Goal: Task Accomplishment & Management: Manage account settings

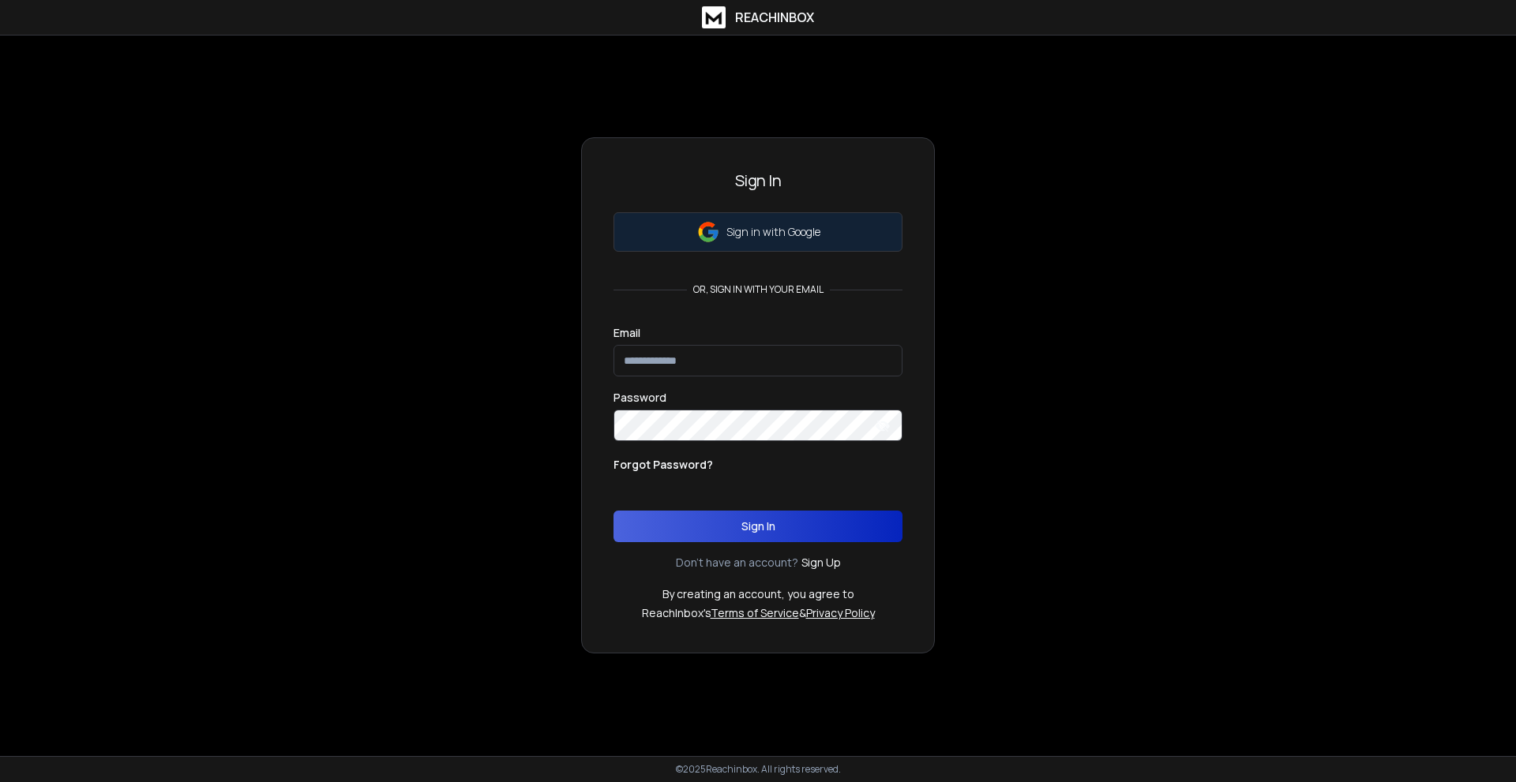
click at [712, 234] on icon at bounding box center [708, 232] width 24 height 24
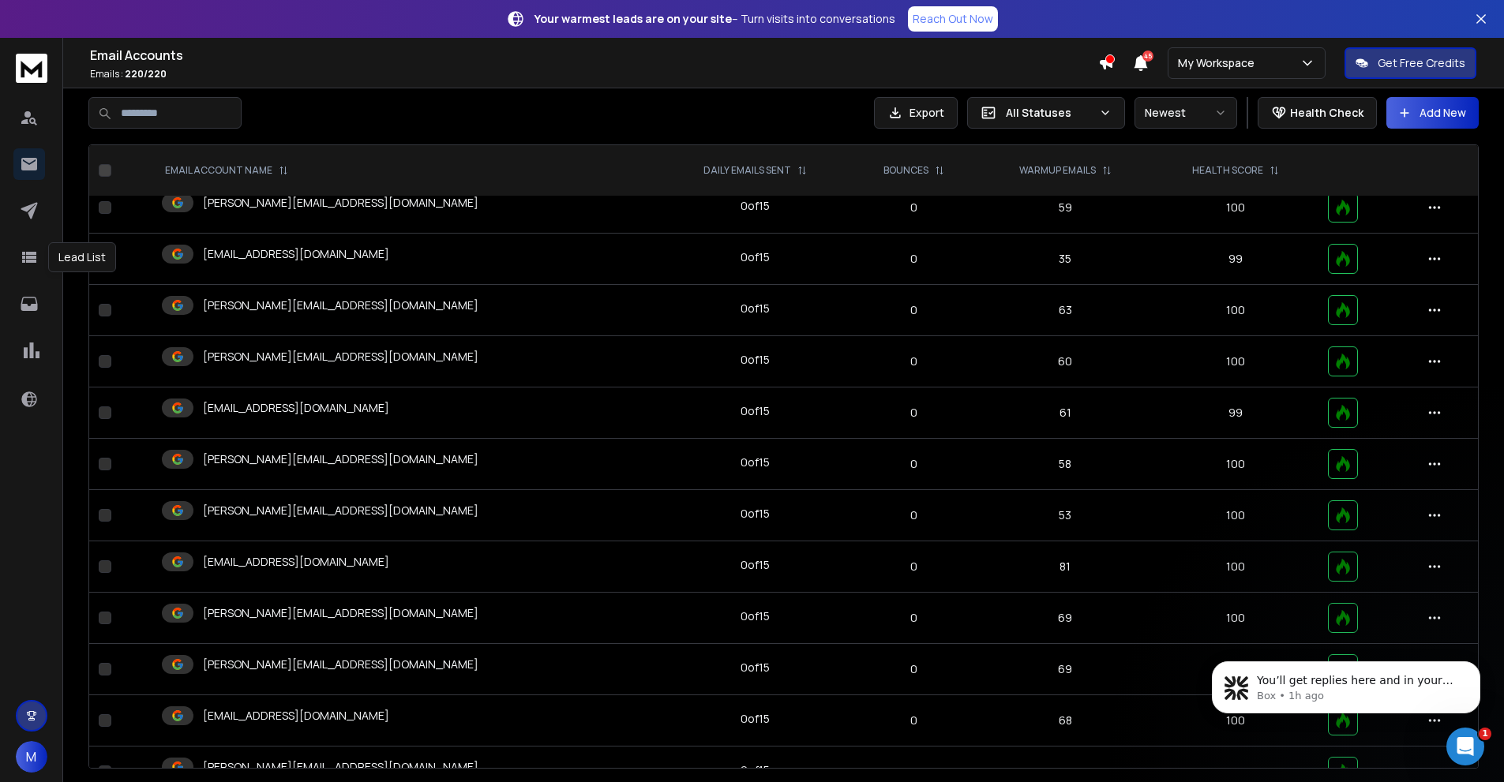
scroll to position [9, 0]
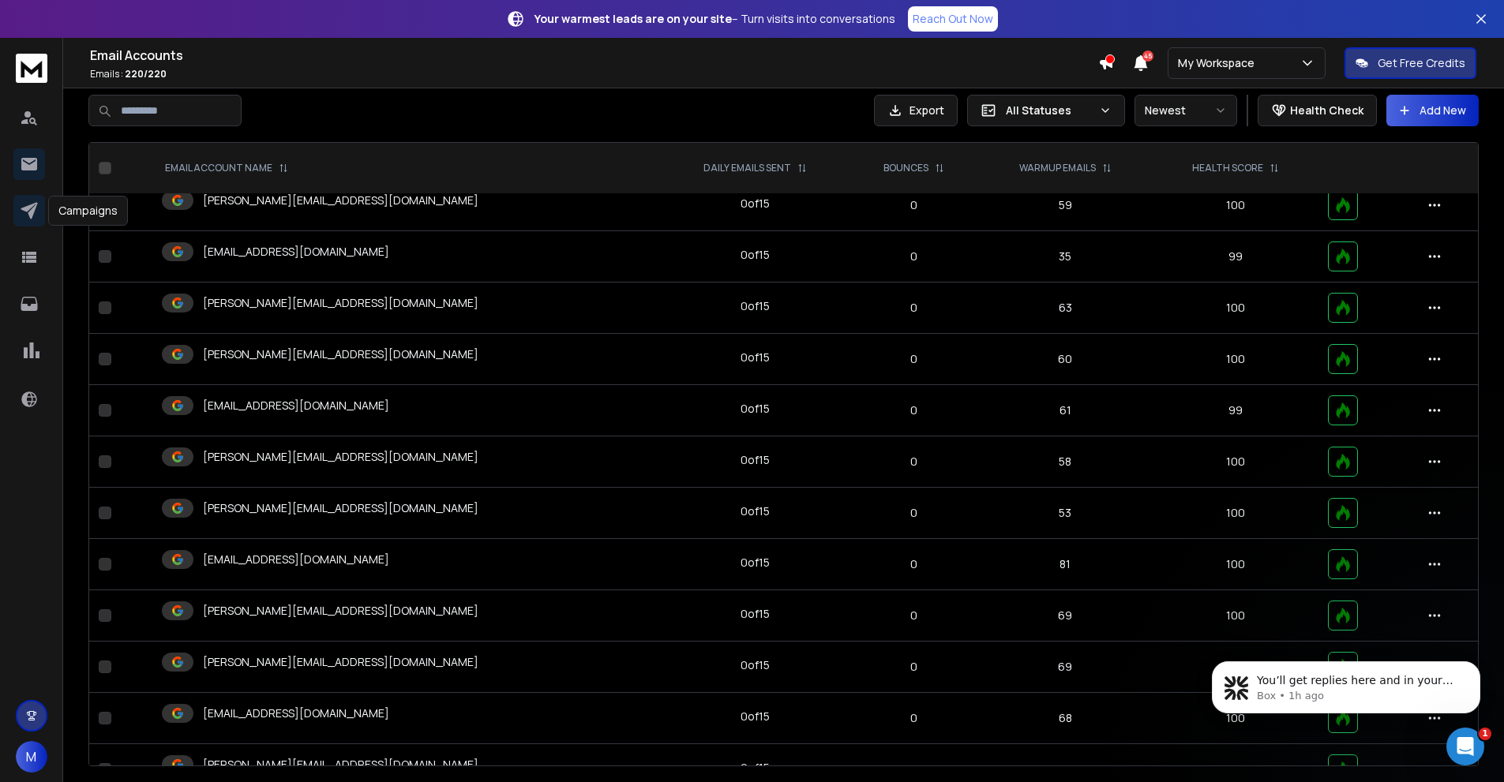
click at [17, 213] on link at bounding box center [29, 211] width 32 height 32
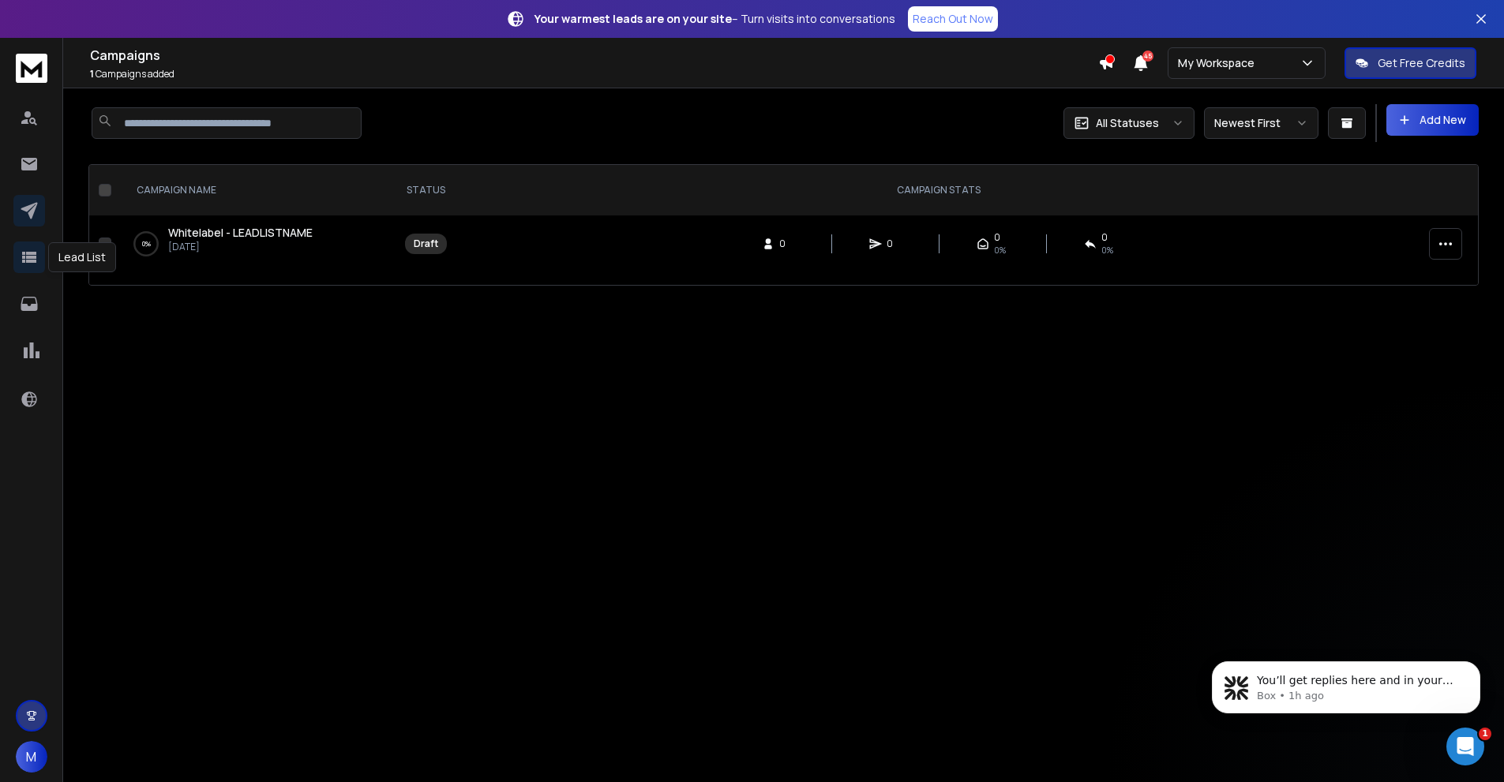
click at [29, 270] on link at bounding box center [29, 258] width 32 height 32
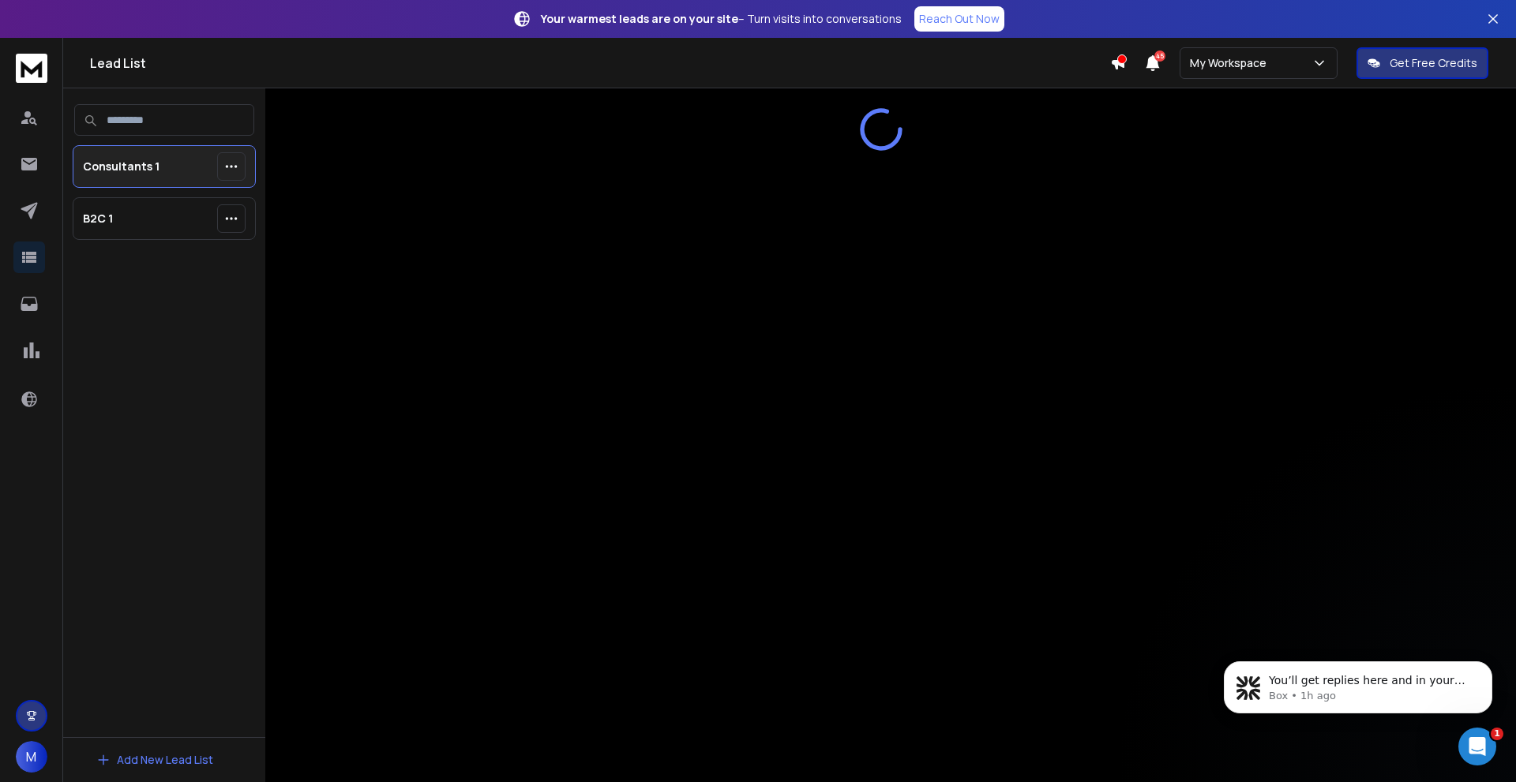
click at [242, 169] on button "button" at bounding box center [231, 166] width 28 height 28
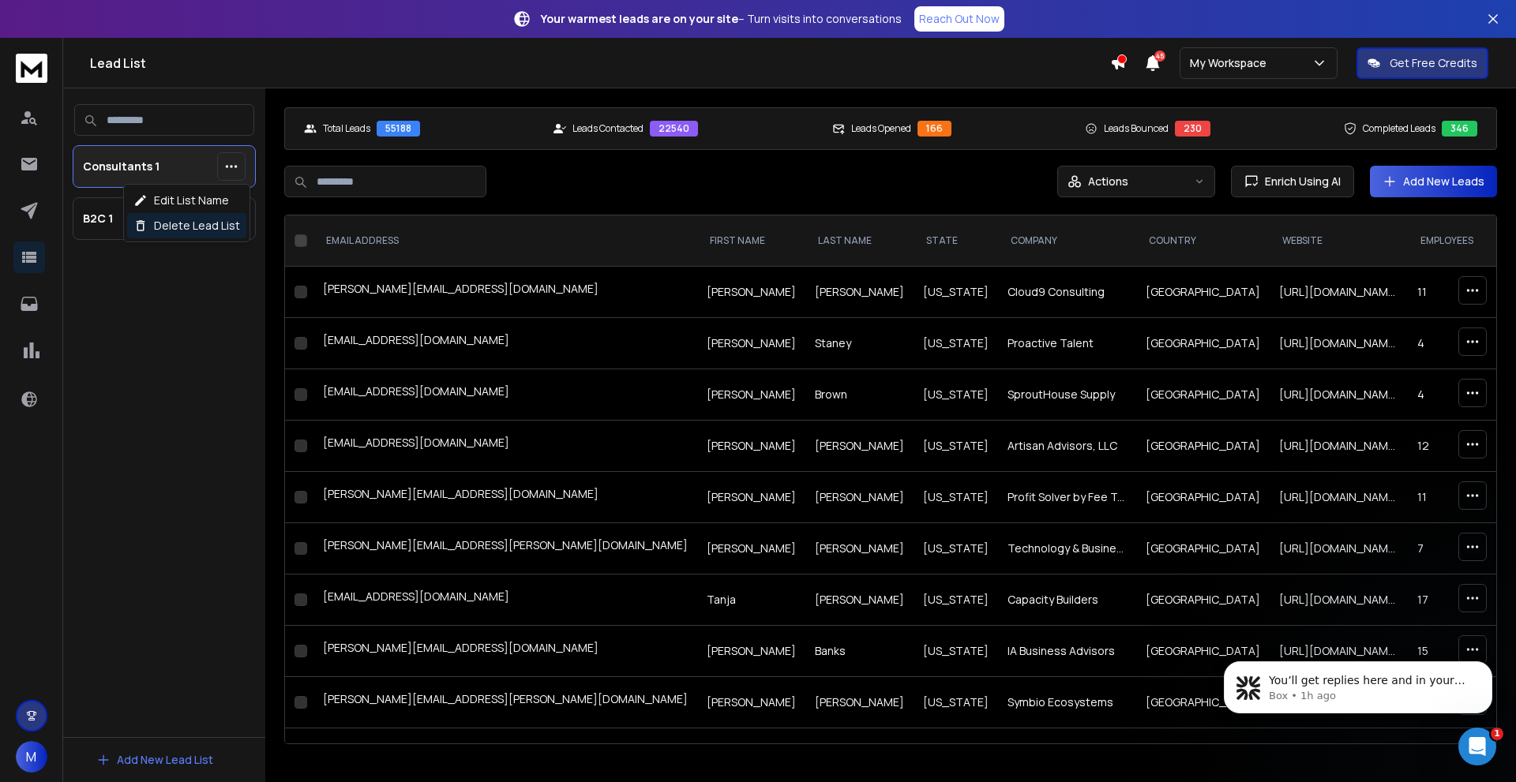
click at [223, 221] on p "Delete Lead List" at bounding box center [197, 226] width 86 height 16
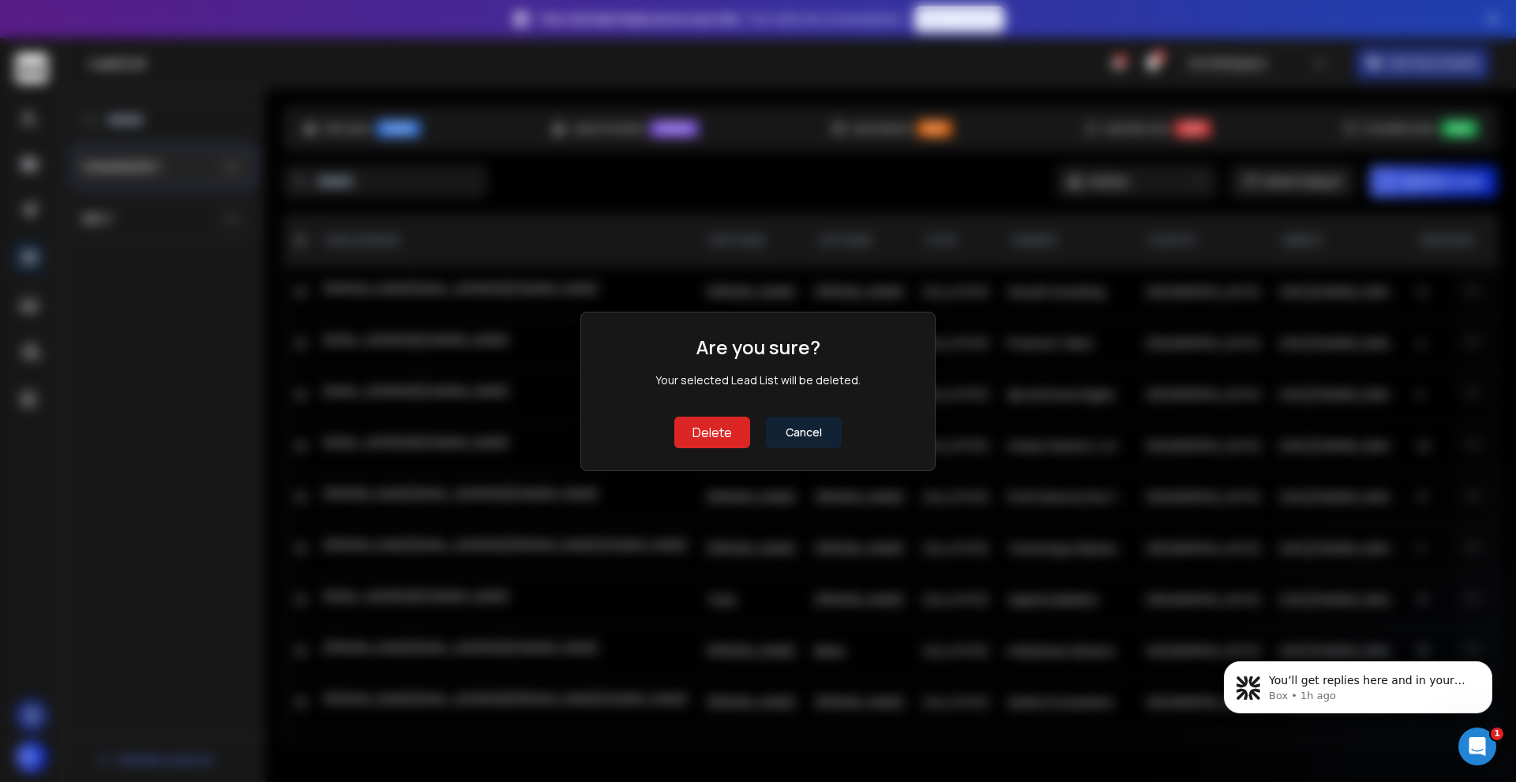
click at [711, 452] on div "Are you sure? Your selected Lead List will be deleted. Delete Cancel" at bounding box center [757, 391] width 355 height 159
click at [711, 445] on button "Delete" at bounding box center [712, 433] width 76 height 32
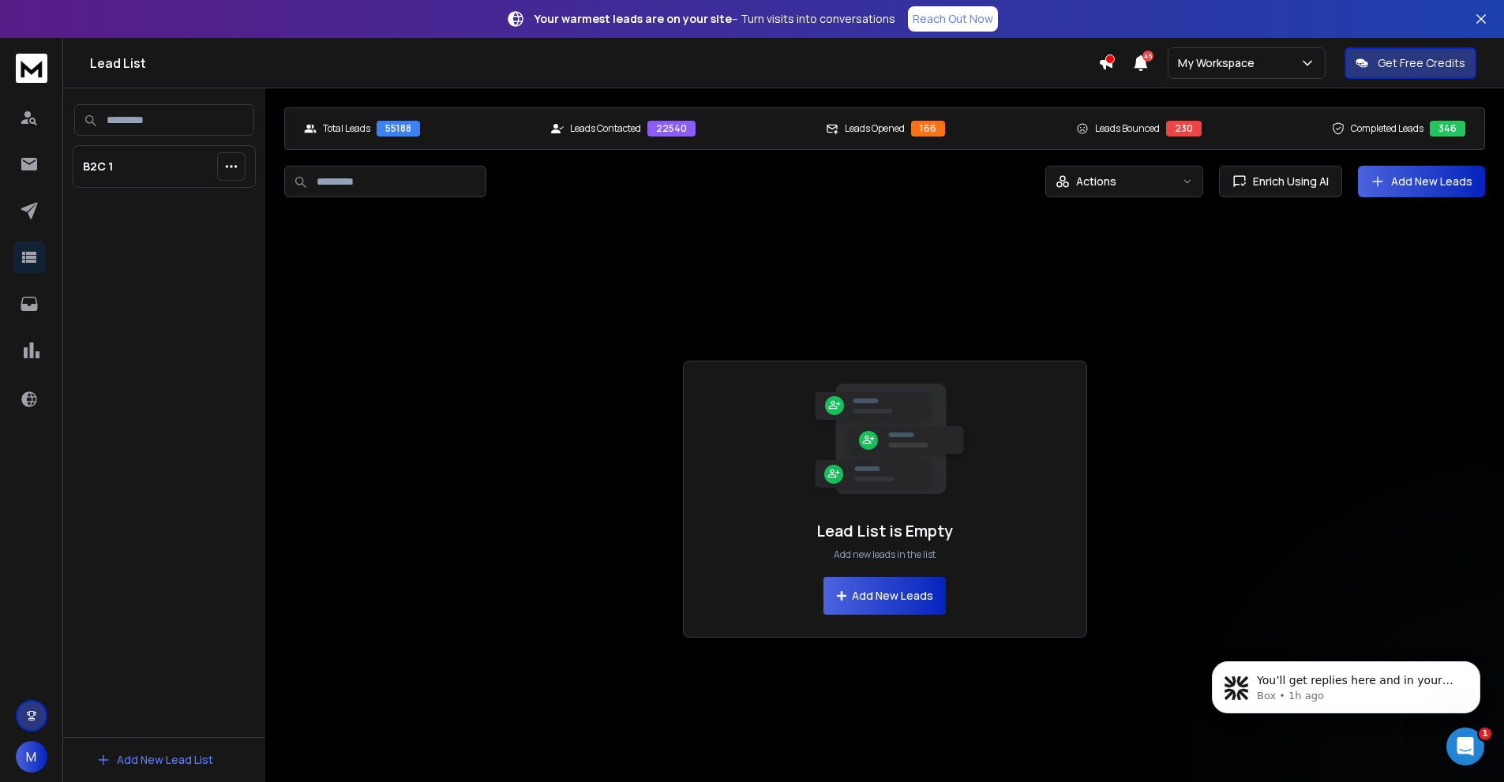
click at [232, 171] on icon "button" at bounding box center [231, 166] width 14 height 14
click at [232, 219] on p "Delete Lead List" at bounding box center [197, 226] width 86 height 16
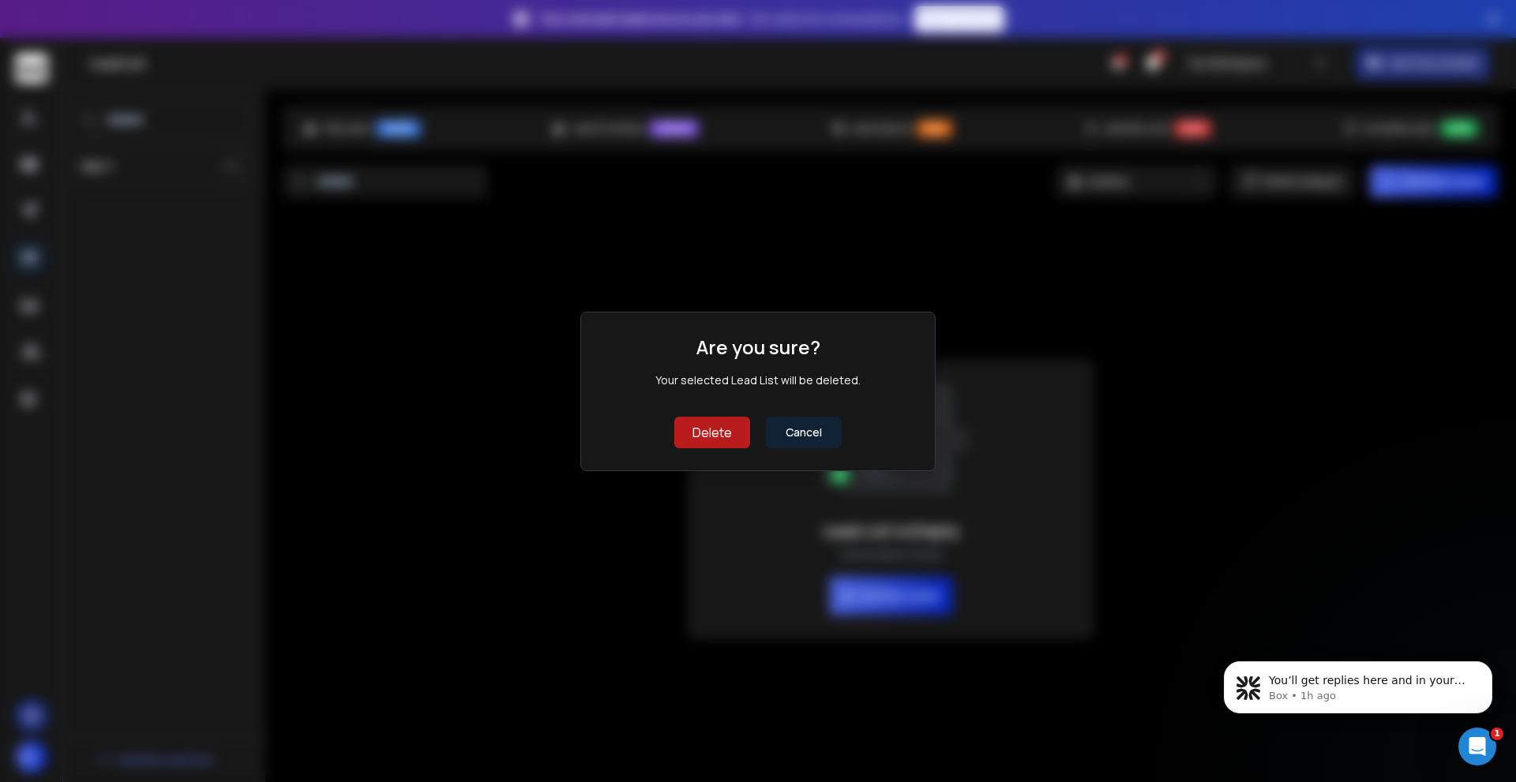
click at [714, 422] on button "Delete" at bounding box center [712, 433] width 76 height 32
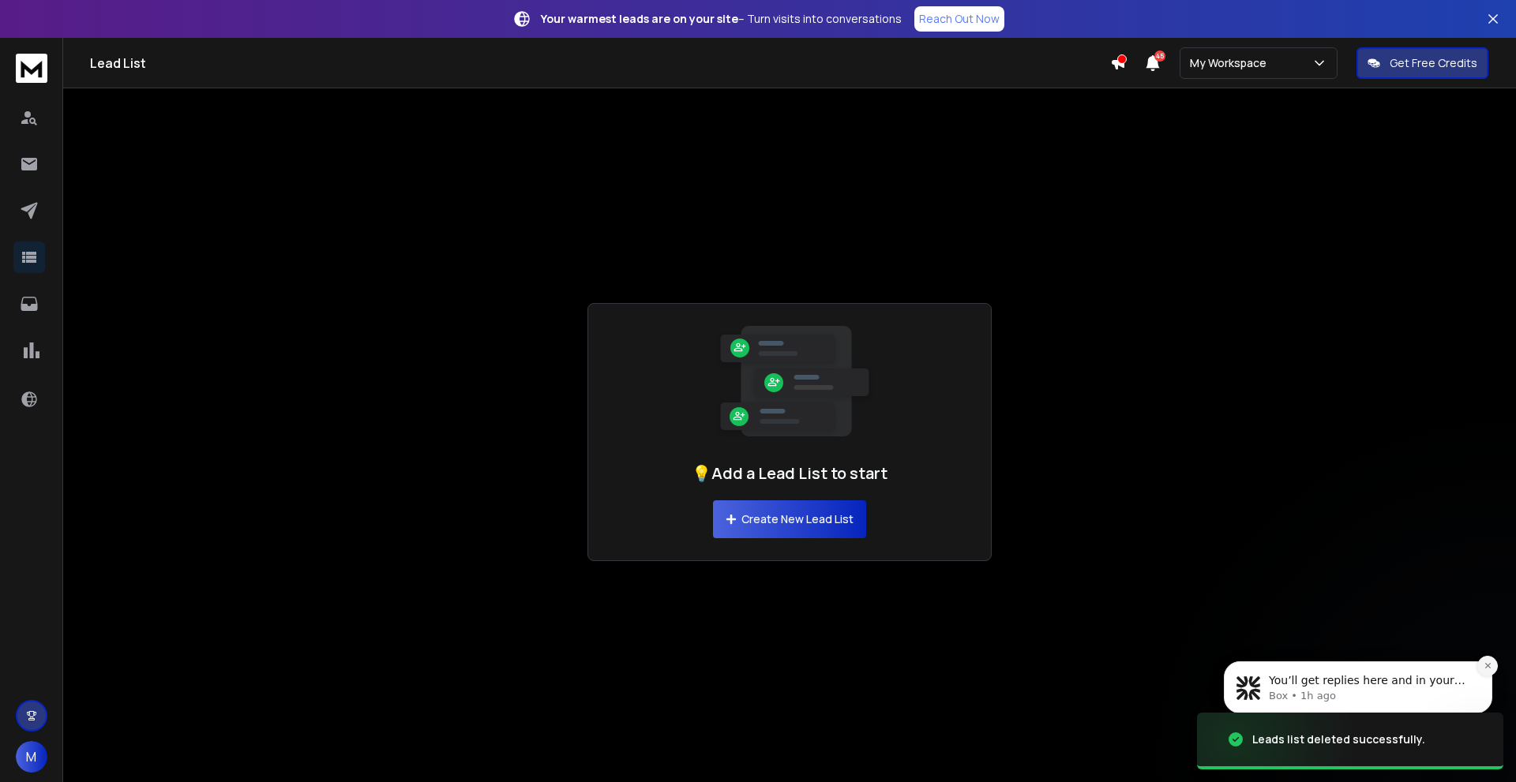
click at [1480, 665] on button "Dismiss notification" at bounding box center [1487, 666] width 21 height 21
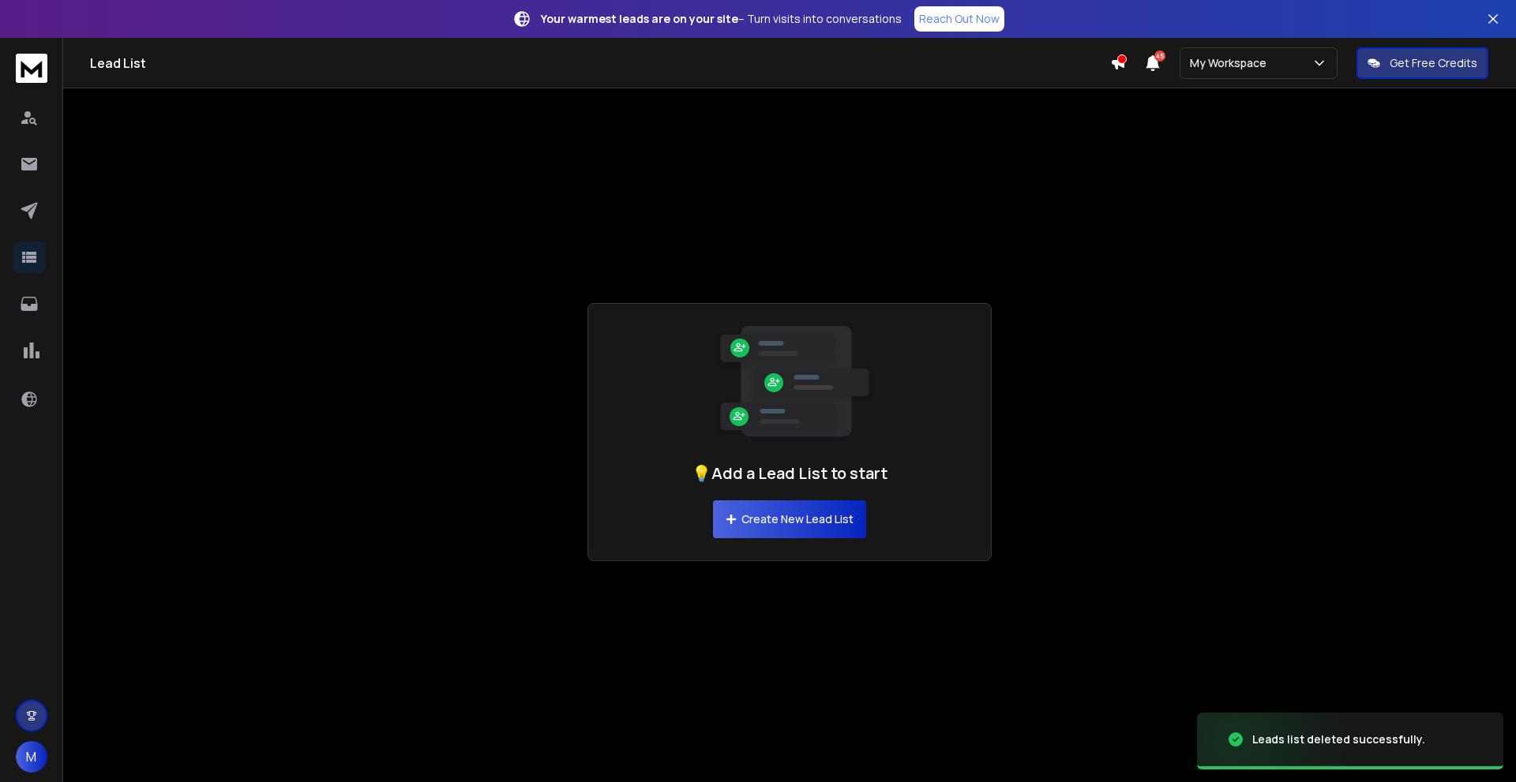
click at [800, 522] on button "Create New Lead List" at bounding box center [789, 519] width 153 height 38
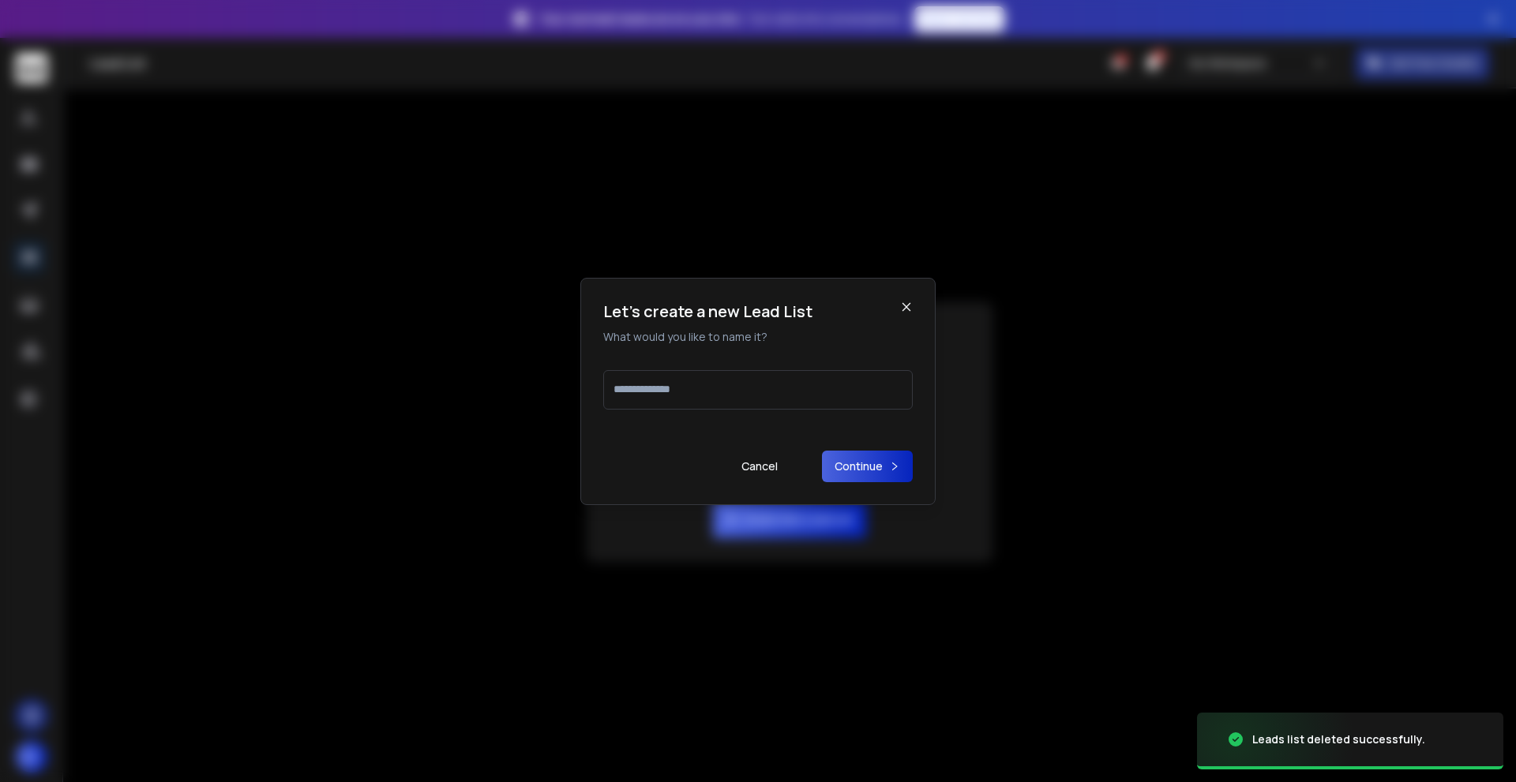
click at [754, 384] on input at bounding box center [757, 389] width 309 height 39
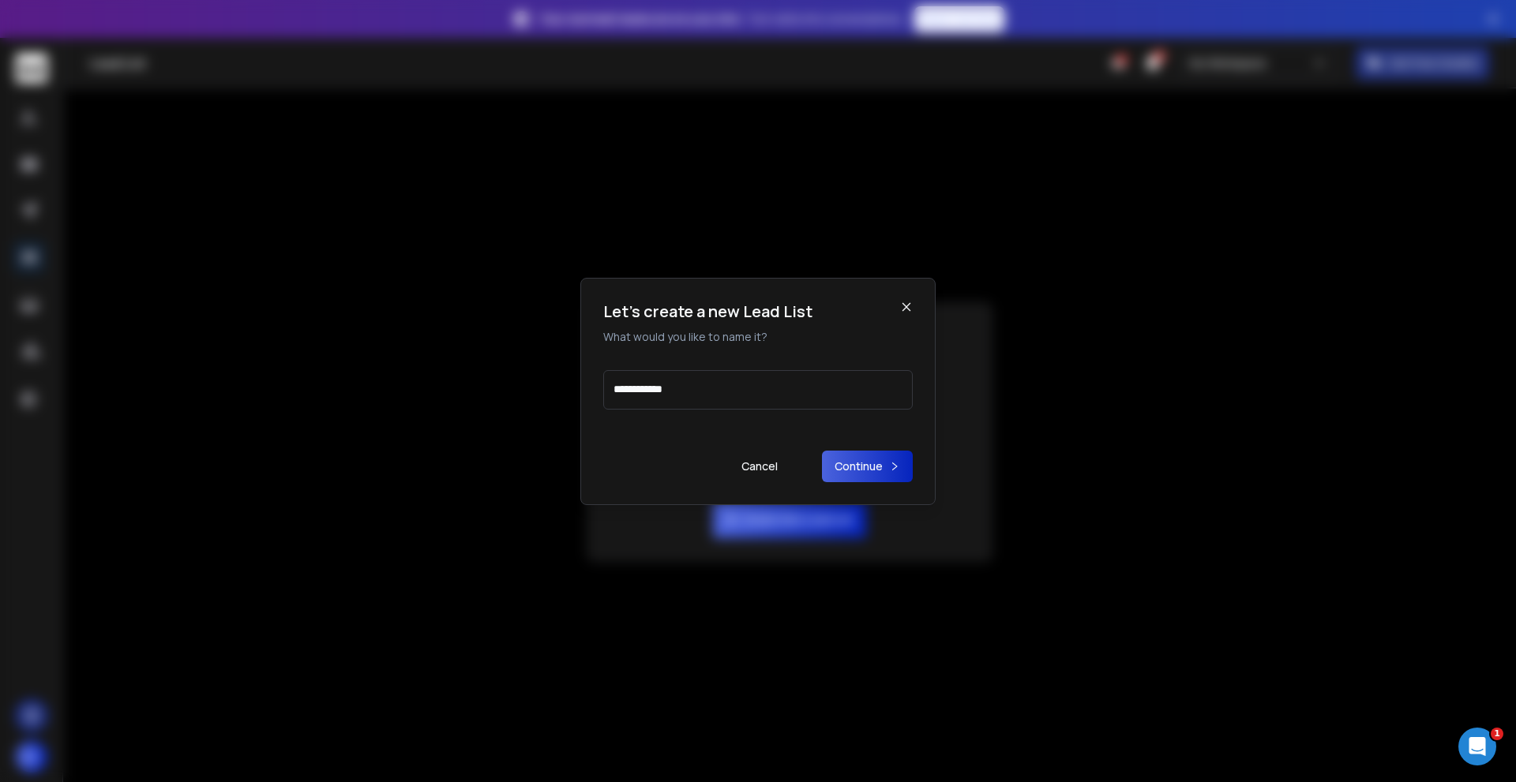
type input "**********"
click at [875, 462] on button "Continue" at bounding box center [867, 467] width 91 height 32
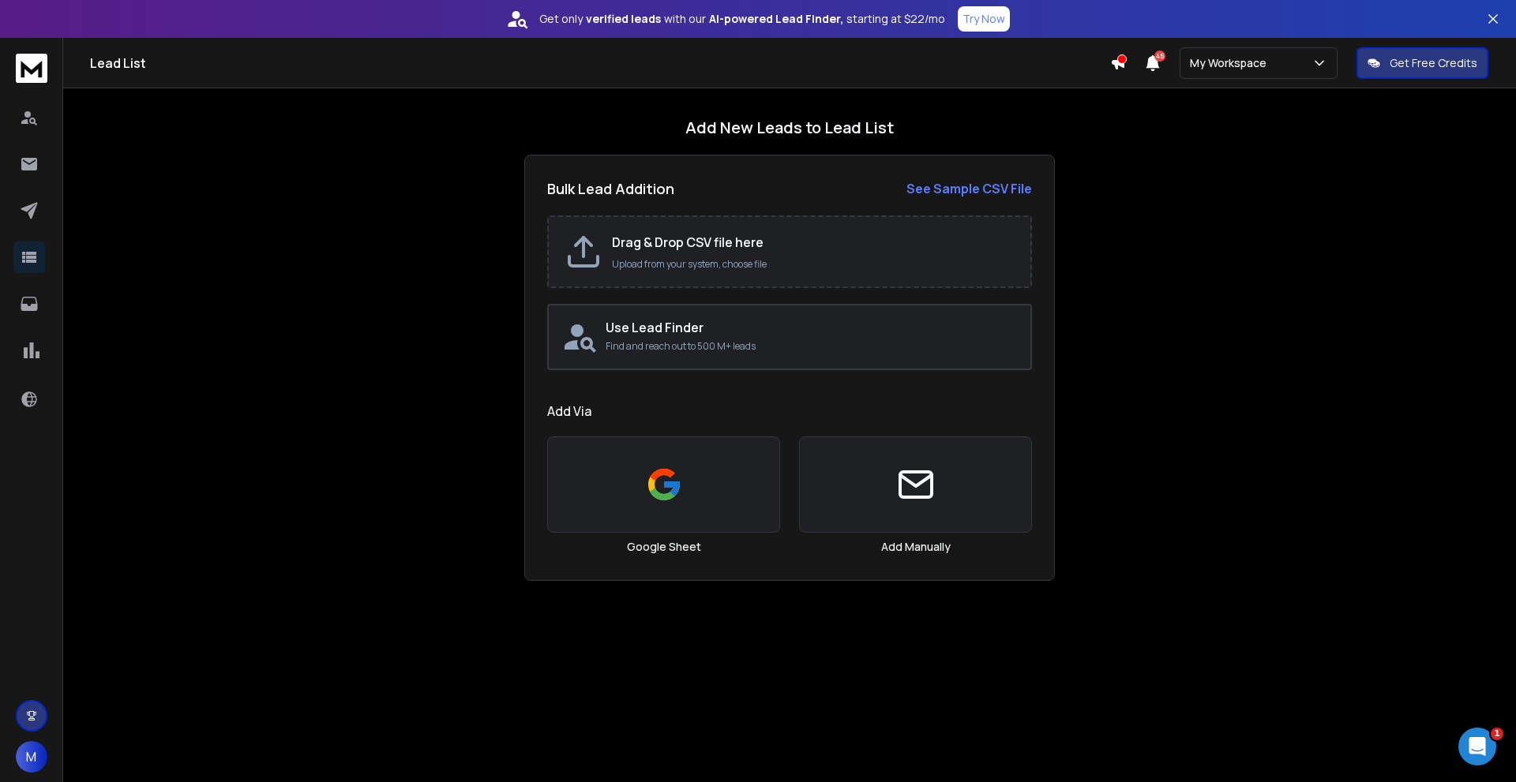
click at [652, 255] on div "Drag & Drop CSV file here Upload from your system, choose file" at bounding box center [813, 252] width 403 height 38
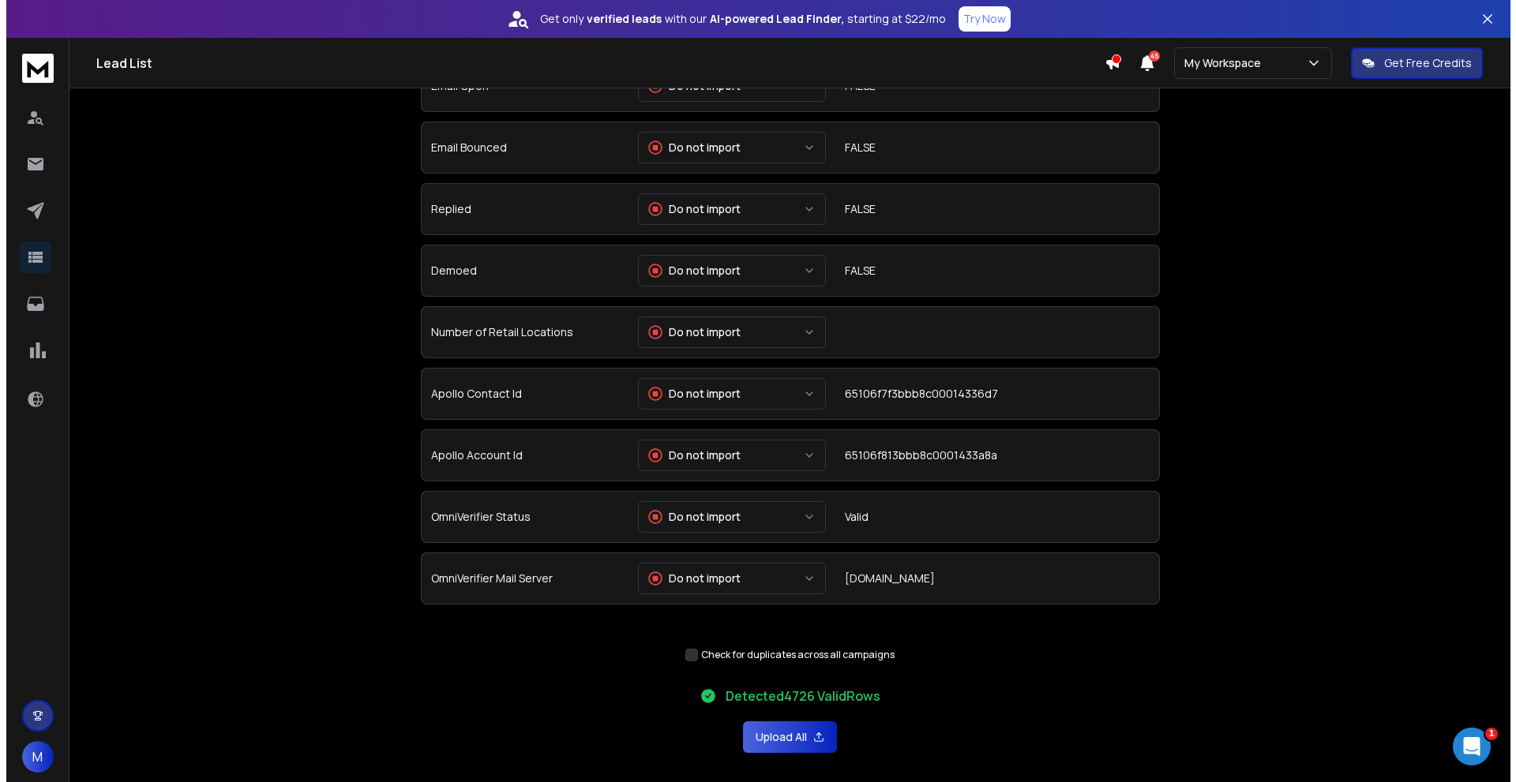
scroll to position [2628, 0]
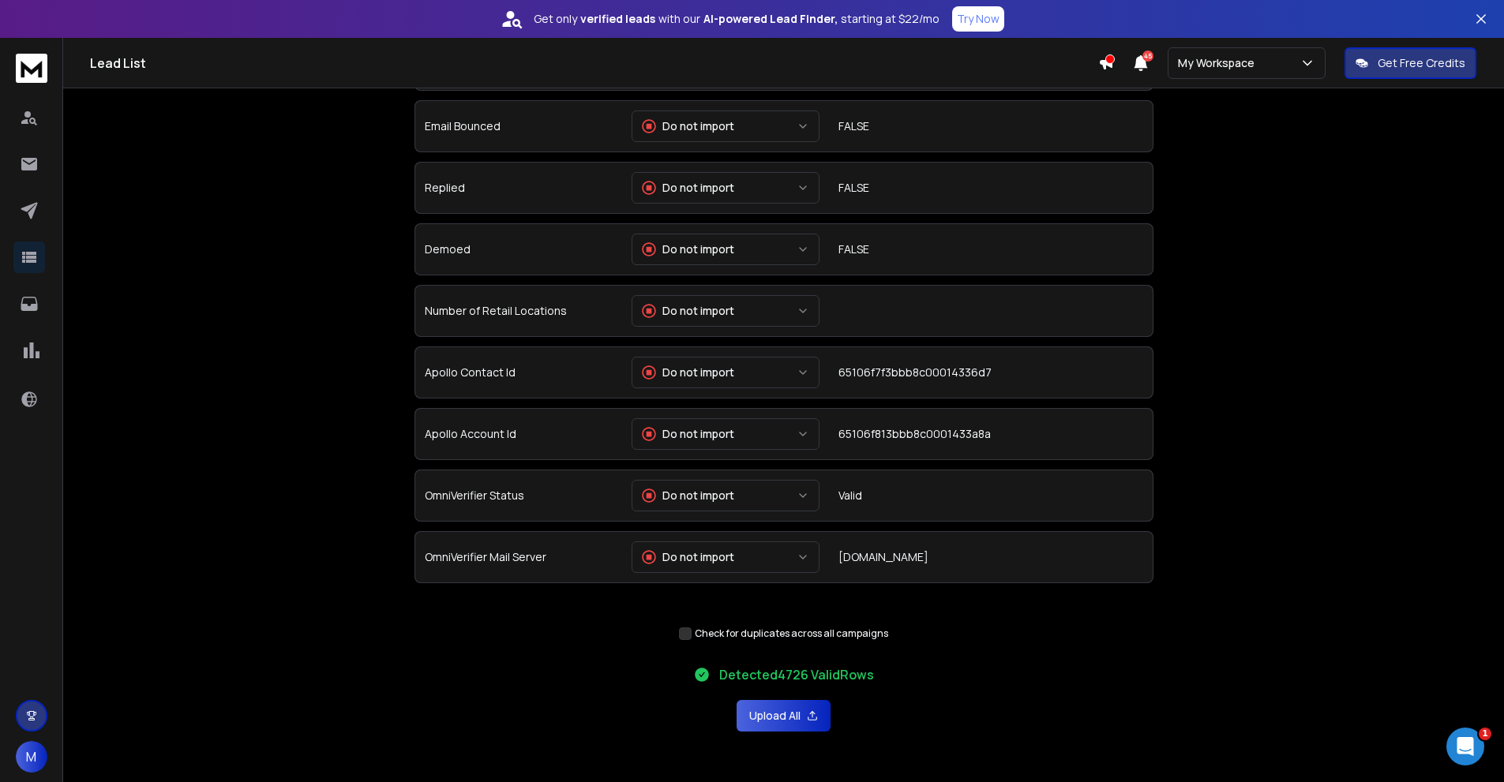
click at [793, 722] on button "Upload All" at bounding box center [783, 716] width 94 height 32
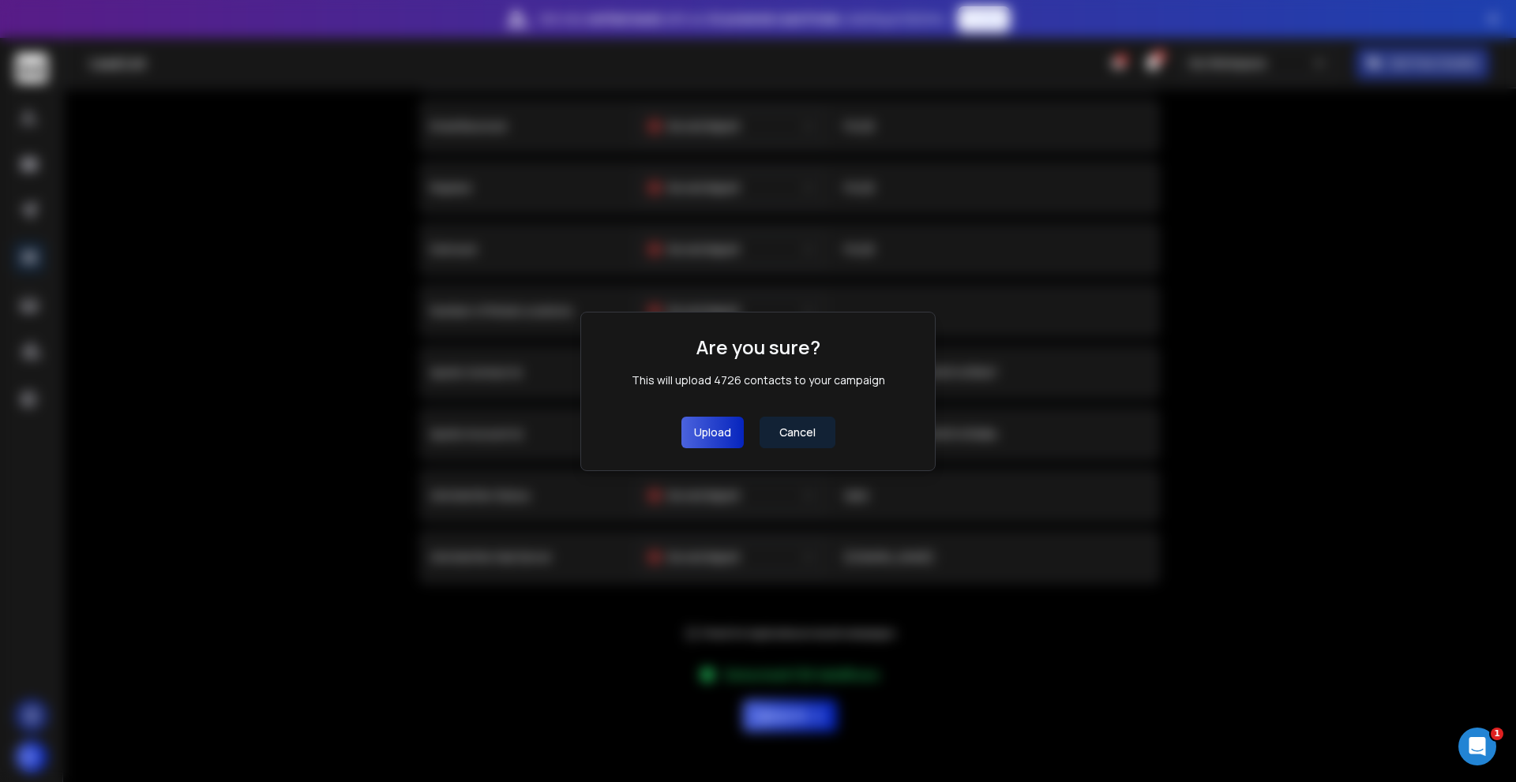
click at [704, 436] on button "Upload" at bounding box center [712, 433] width 62 height 32
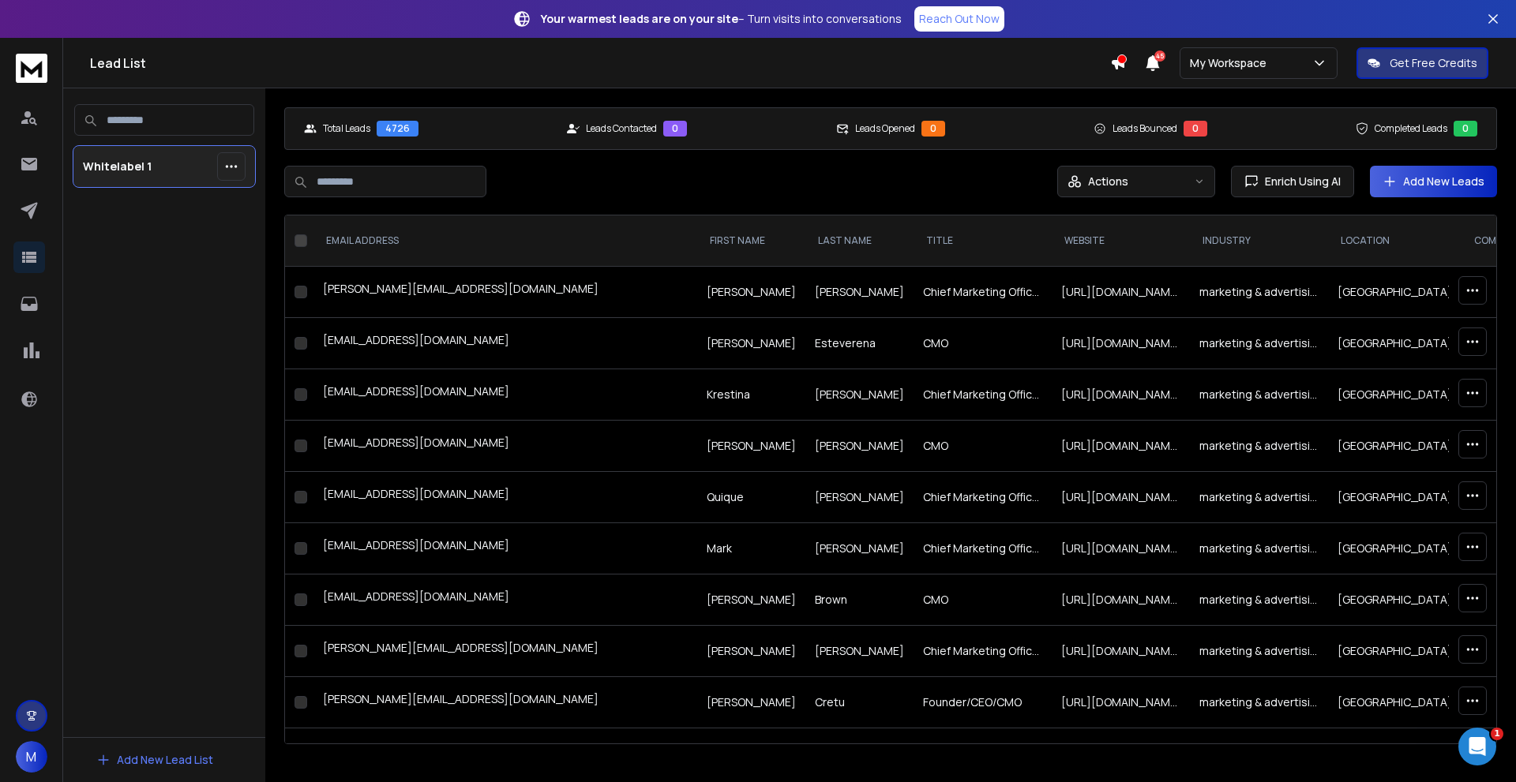
click at [1051, 288] on td "[URL][DOMAIN_NAME]" at bounding box center [1120, 292] width 138 height 51
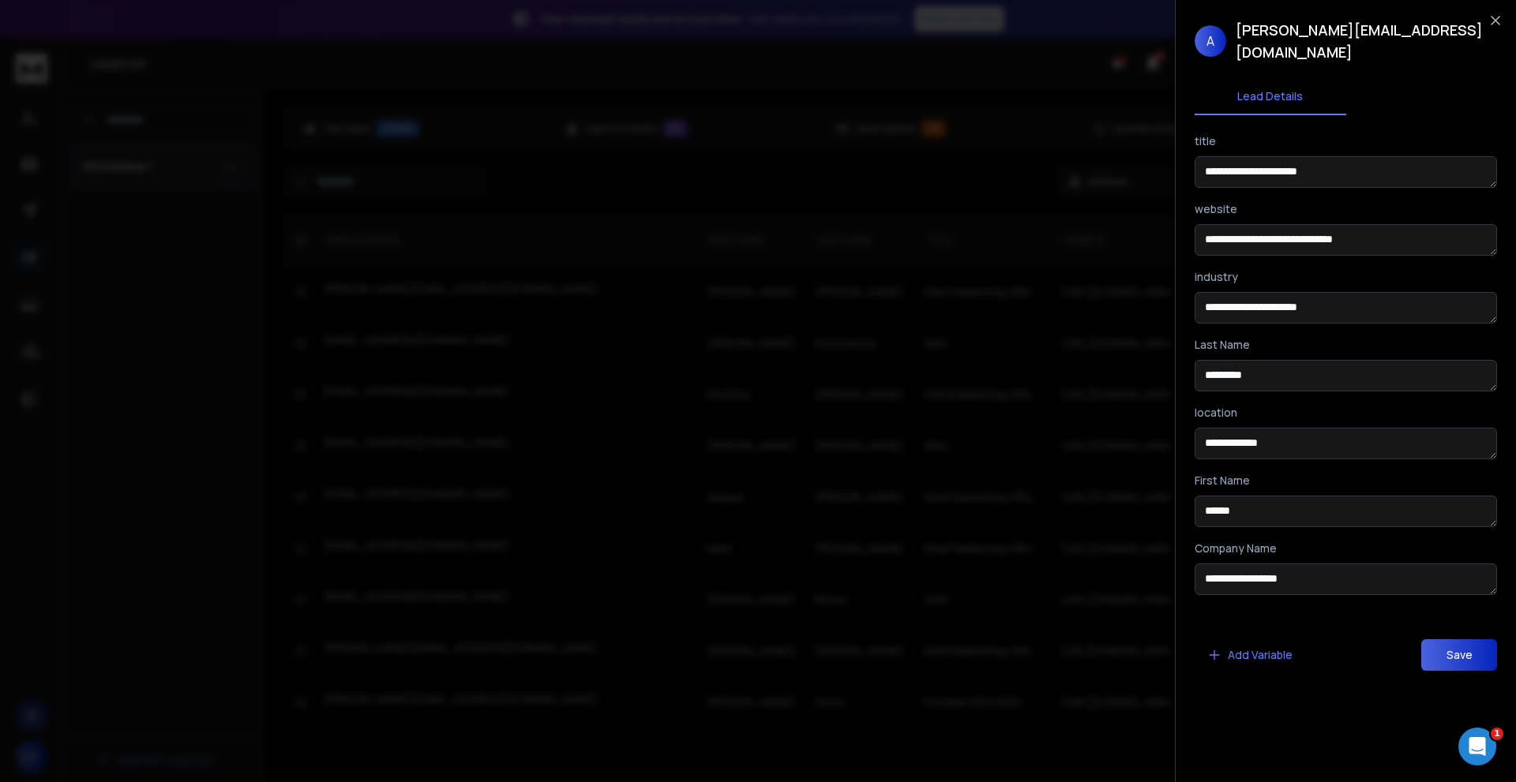
click at [1266, 227] on textarea "**********" at bounding box center [1345, 240] width 302 height 32
click at [1486, 36] on div "A [PERSON_NAME][EMAIL_ADDRESS][DOMAIN_NAME]" at bounding box center [1345, 41] width 302 height 44
click at [1494, 28] on icon "button" at bounding box center [1495, 21] width 16 height 16
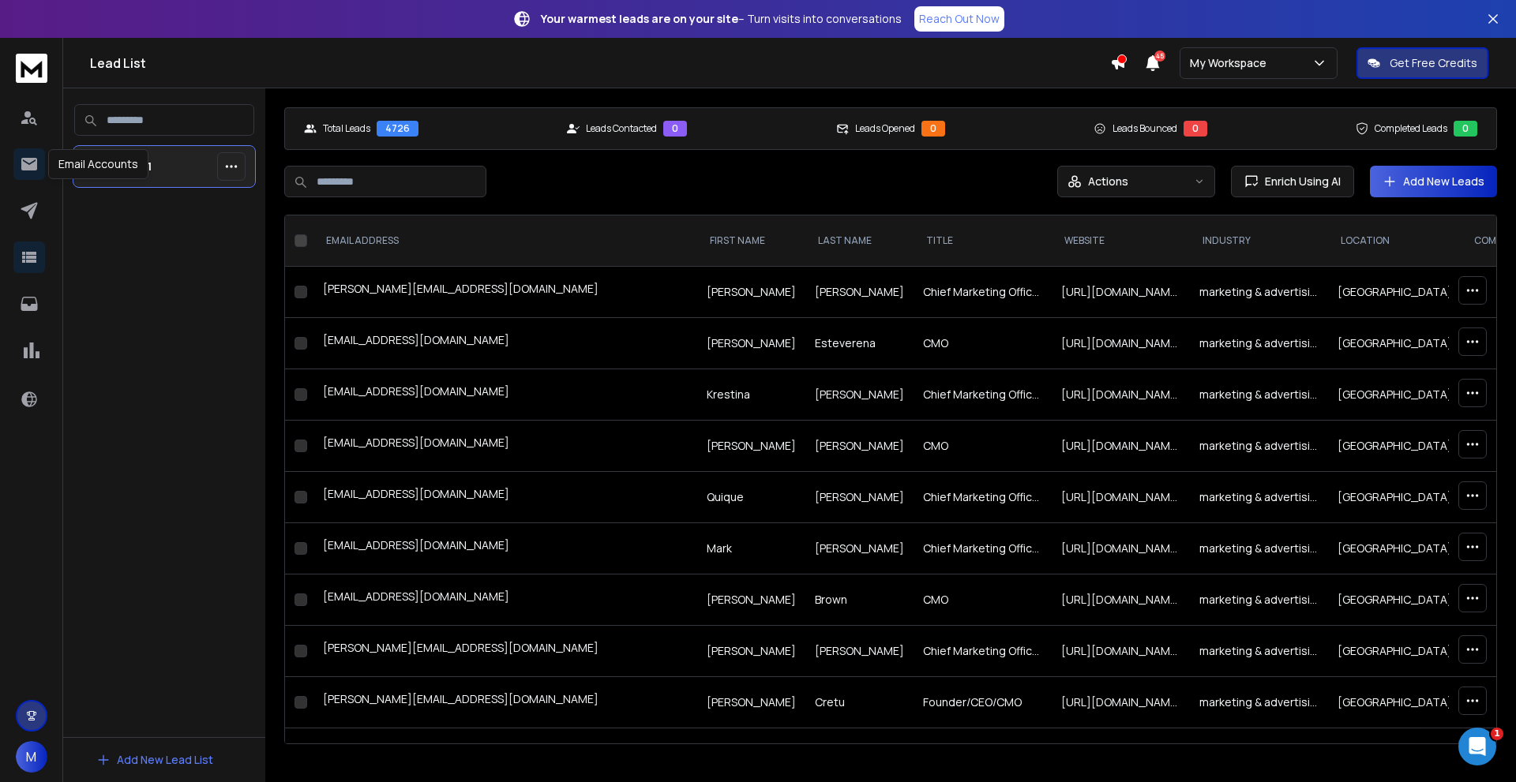
click at [26, 166] on icon at bounding box center [29, 164] width 16 height 13
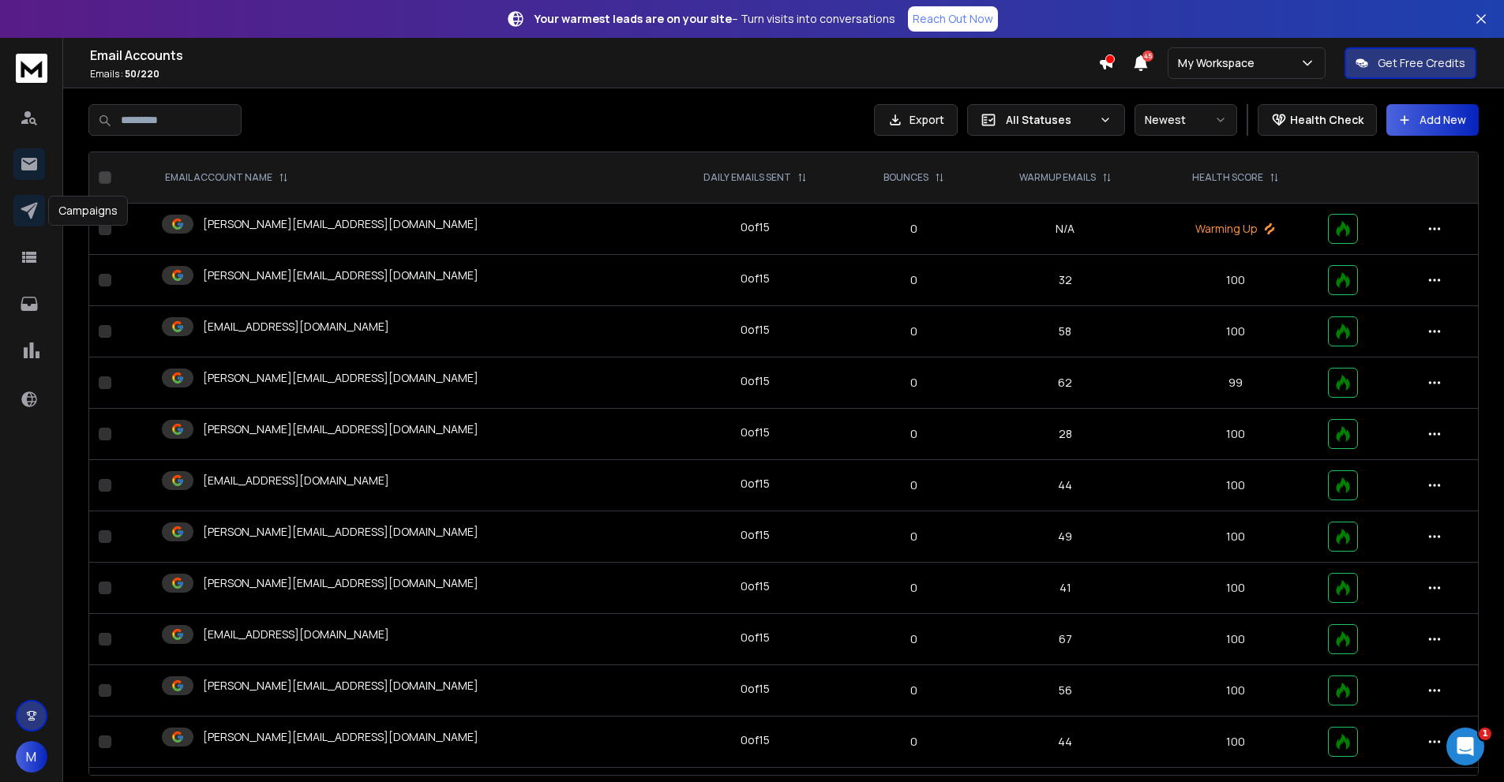
click at [21, 204] on icon at bounding box center [29, 210] width 19 height 19
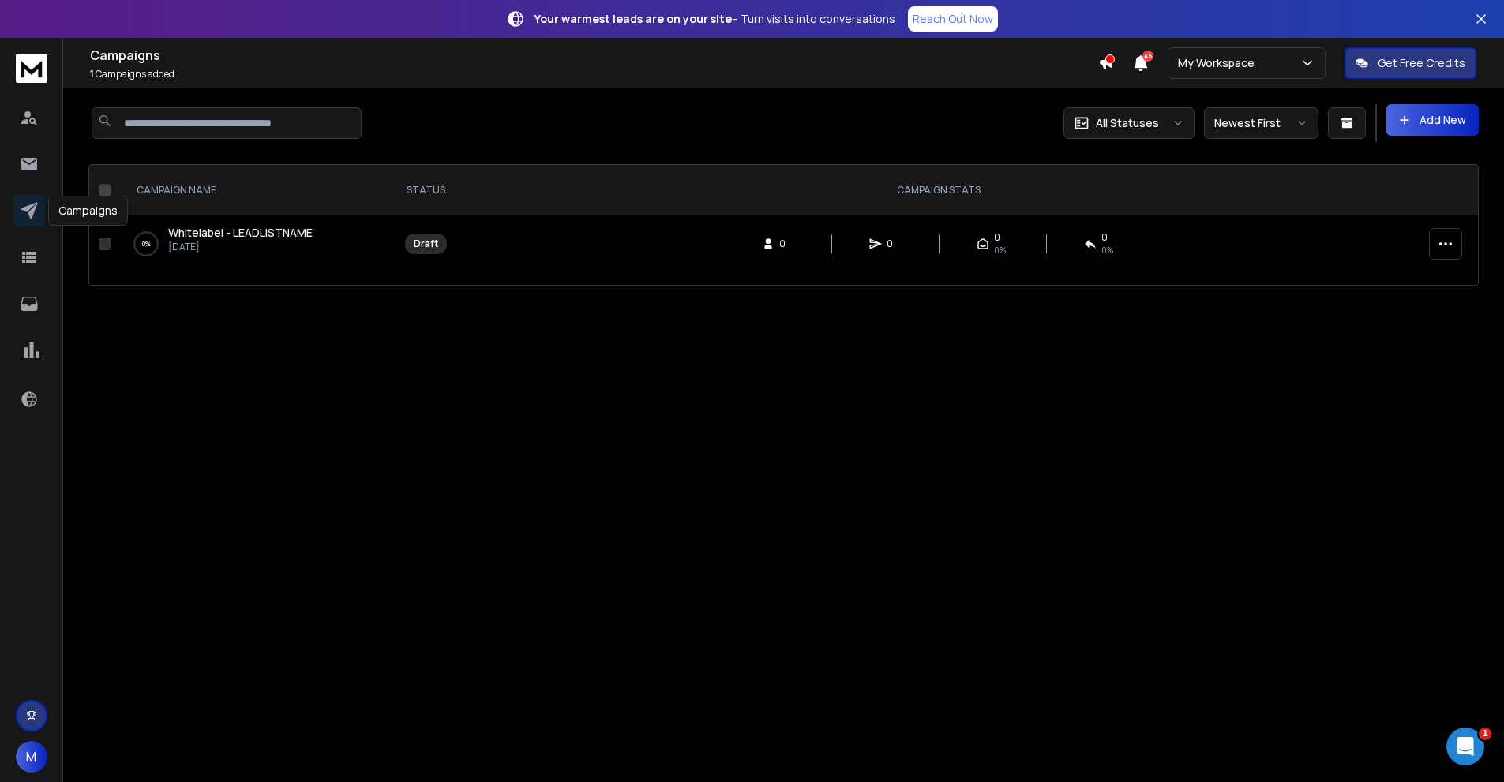
click at [1438, 247] on icon "button" at bounding box center [1445, 244] width 16 height 16
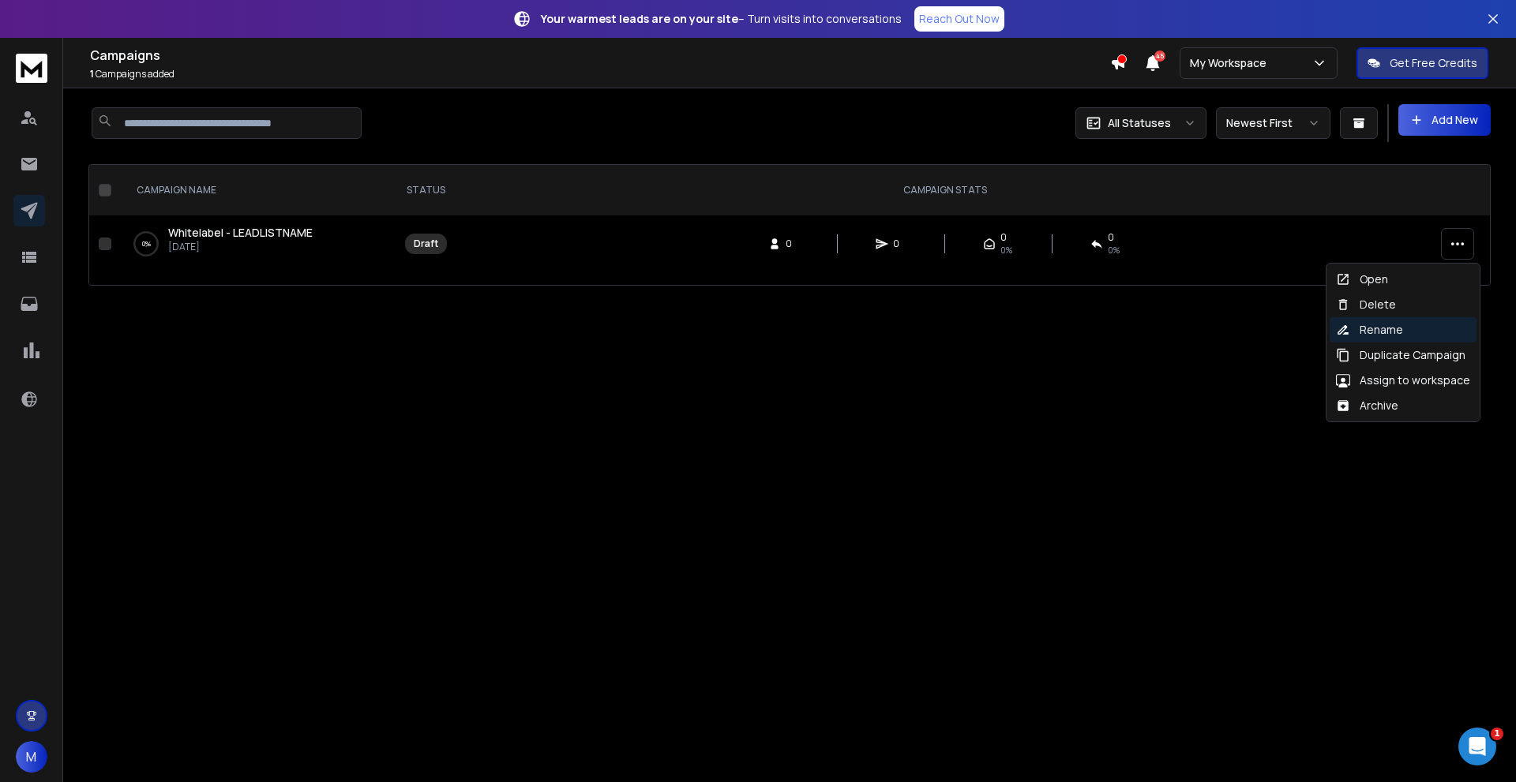
click at [1361, 327] on div "Rename" at bounding box center [1369, 330] width 67 height 16
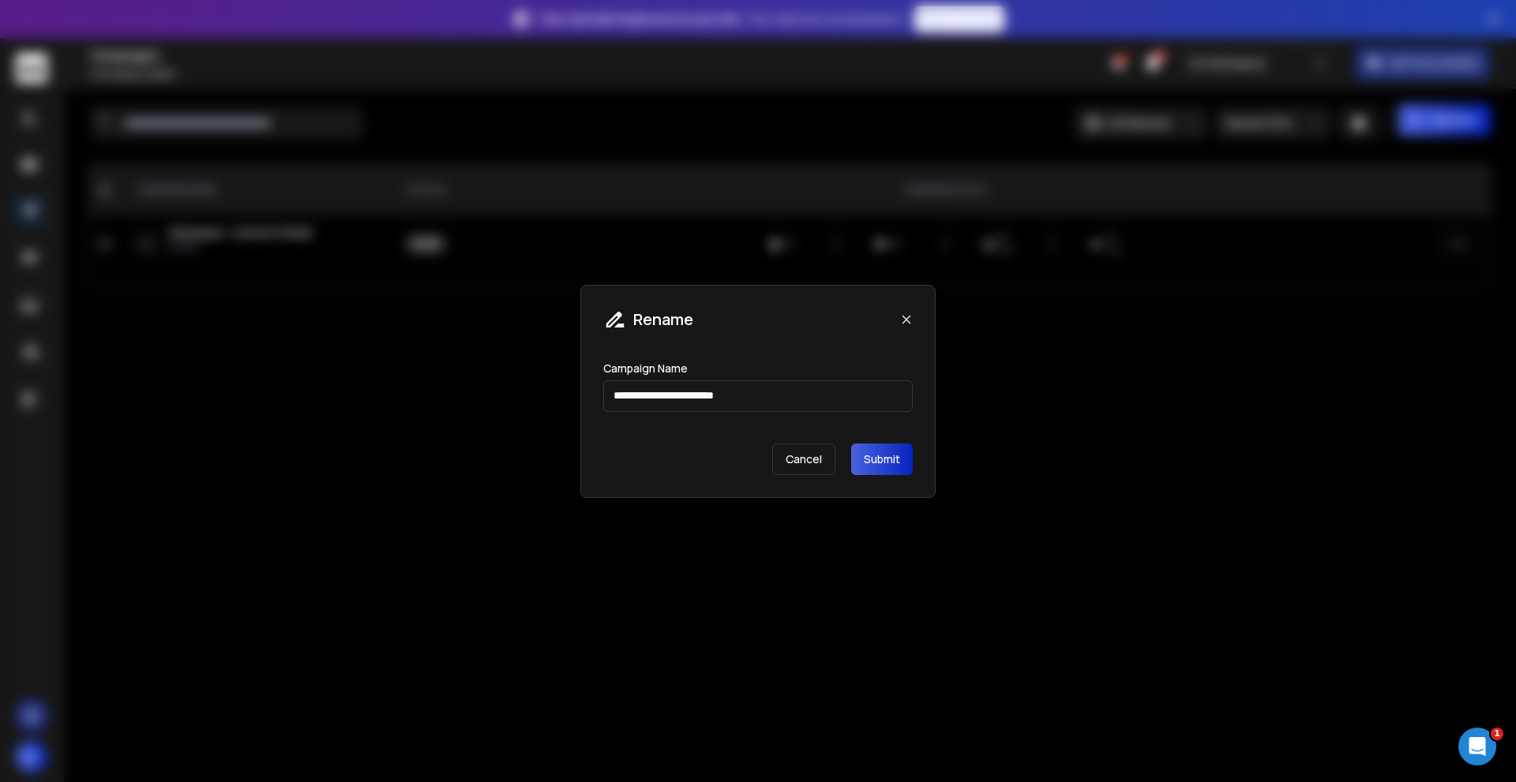
drag, startPoint x: 681, startPoint y: 397, endPoint x: 1011, endPoint y: 375, distance: 330.7
click at [1006, 377] on div "**********" at bounding box center [758, 391] width 1516 height 245
type input "**********"
click at [866, 463] on button "Submit" at bounding box center [882, 460] width 62 height 32
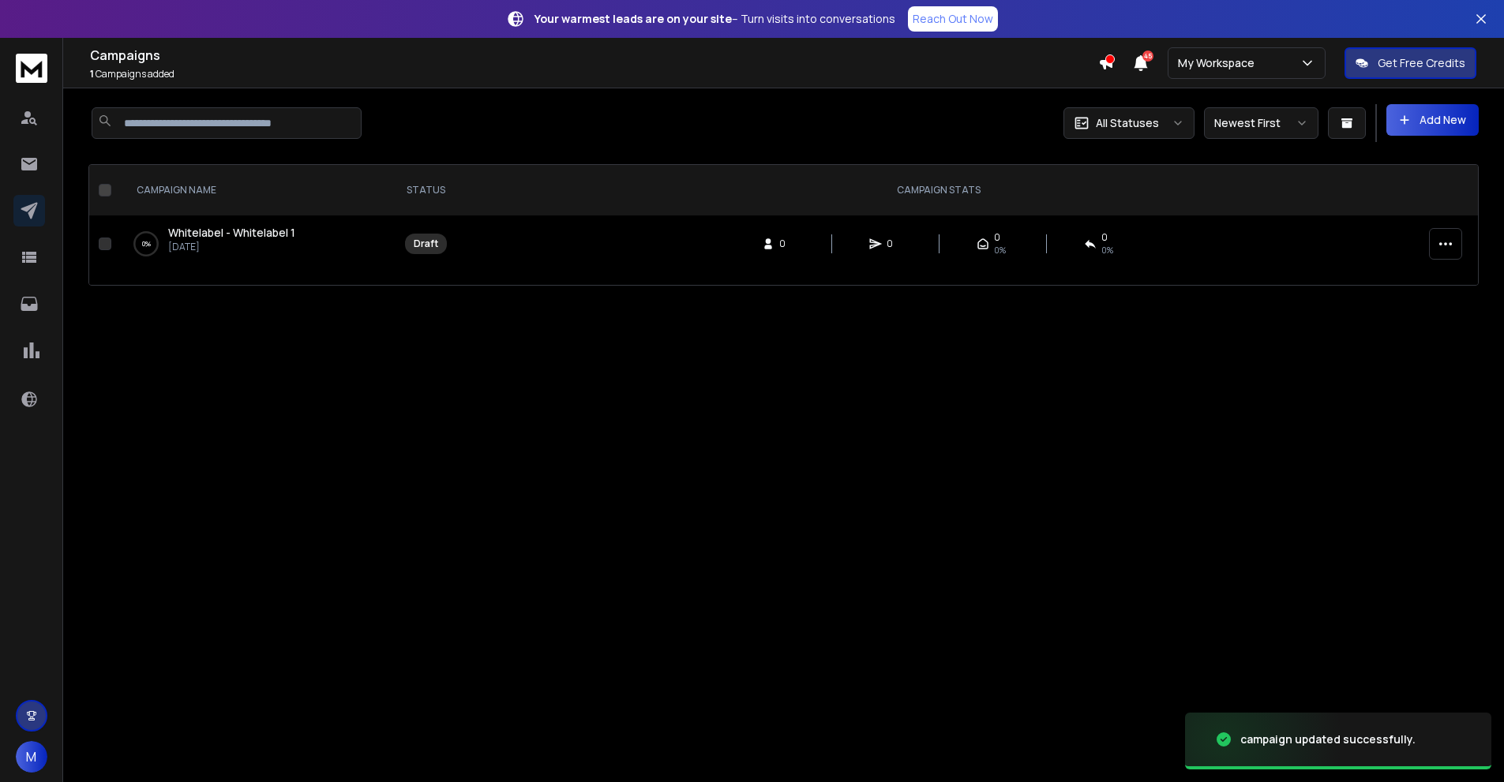
click at [234, 225] on span "Whitelabel - Whitelabel 1" at bounding box center [231, 232] width 127 height 15
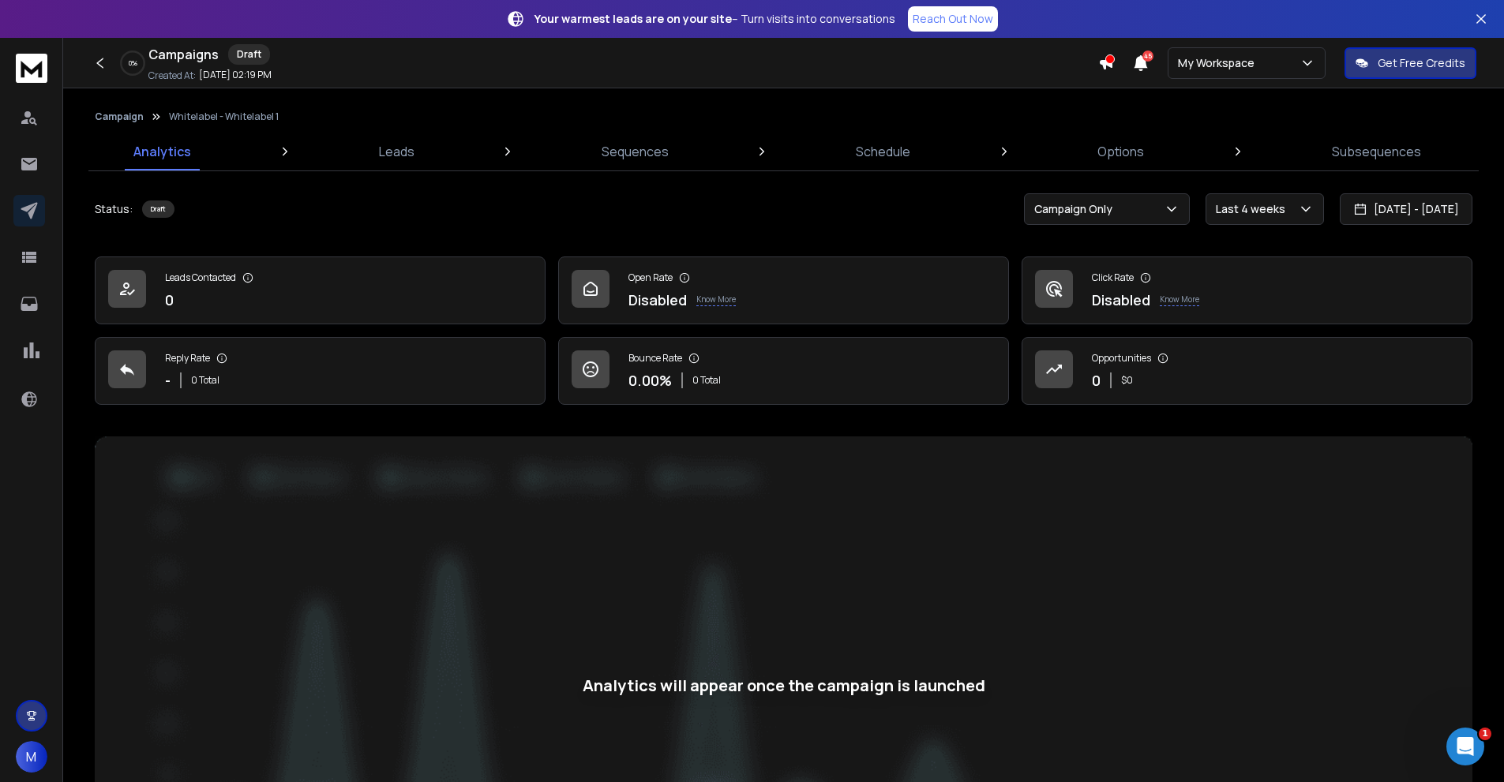
click at [359, 143] on div "Analytics Leads Sequences Schedule Options Subsequences" at bounding box center [776, 152] width 1377 height 38
click at [411, 151] on p "Leads" at bounding box center [397, 151] width 36 height 19
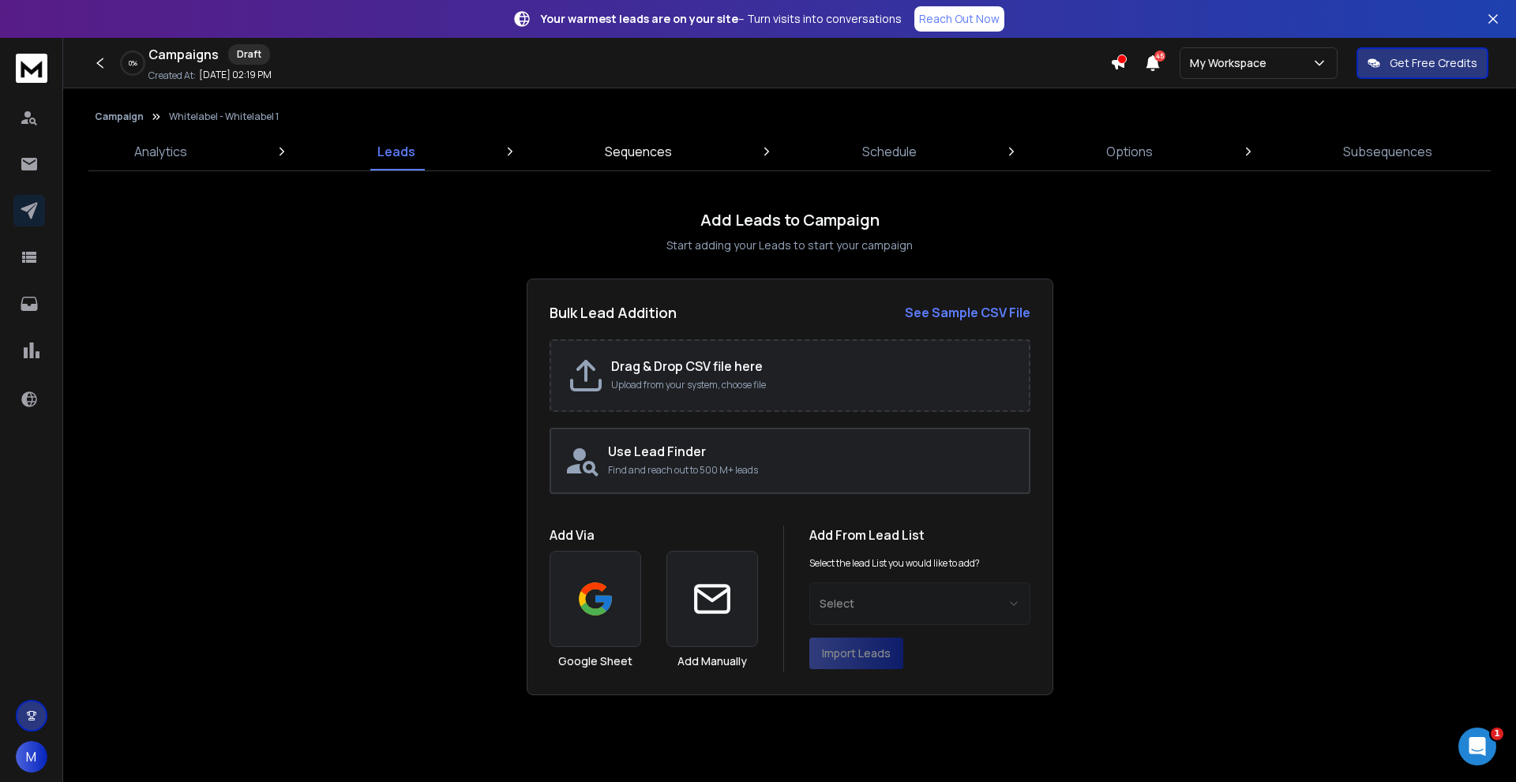
click at [639, 146] on p "Sequences" at bounding box center [638, 151] width 67 height 19
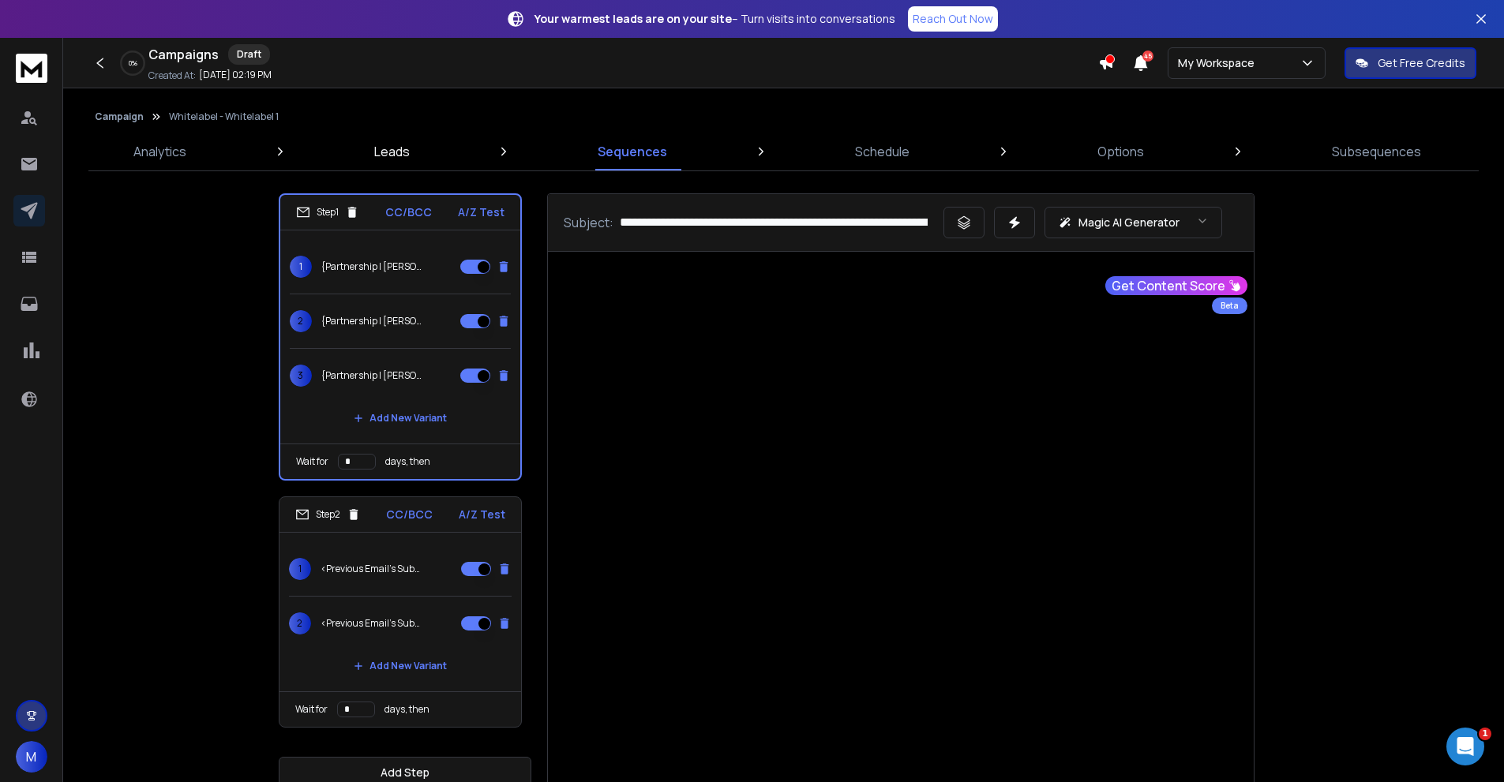
click at [383, 153] on p "Leads" at bounding box center [392, 151] width 36 height 19
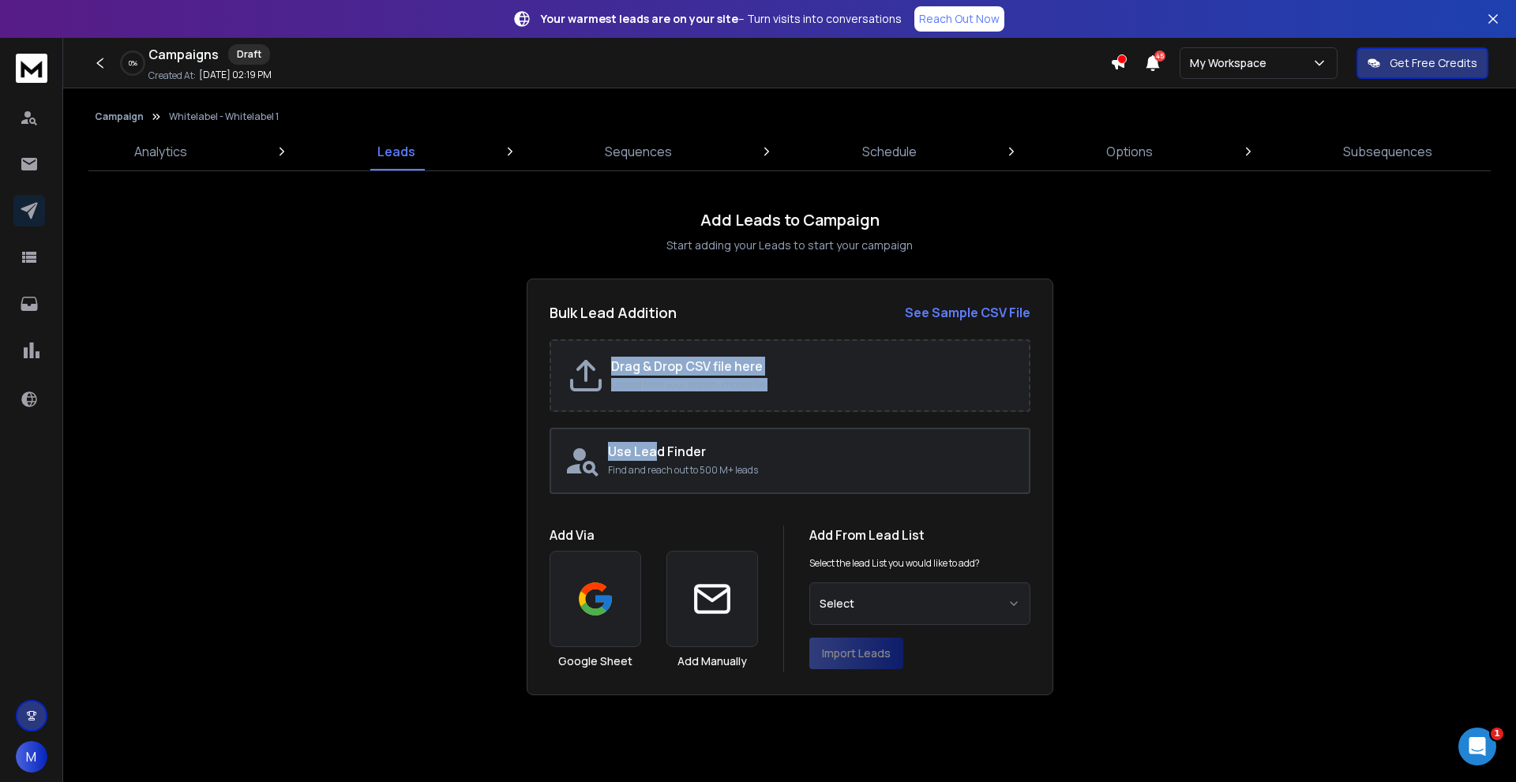
drag, startPoint x: 653, startPoint y: 442, endPoint x: 441, endPoint y: 371, distance: 223.2
click at [441, 371] on div "Add Leads to Campaign Start adding your Leads to start your campaign Bulk Lead …" at bounding box center [789, 444] width 1389 height 502
click at [911, 573] on div "Select the lead List you would like to add? Select Import Leads" at bounding box center [919, 613] width 221 height 112
click at [890, 587] on button "Select" at bounding box center [919, 604] width 221 height 43
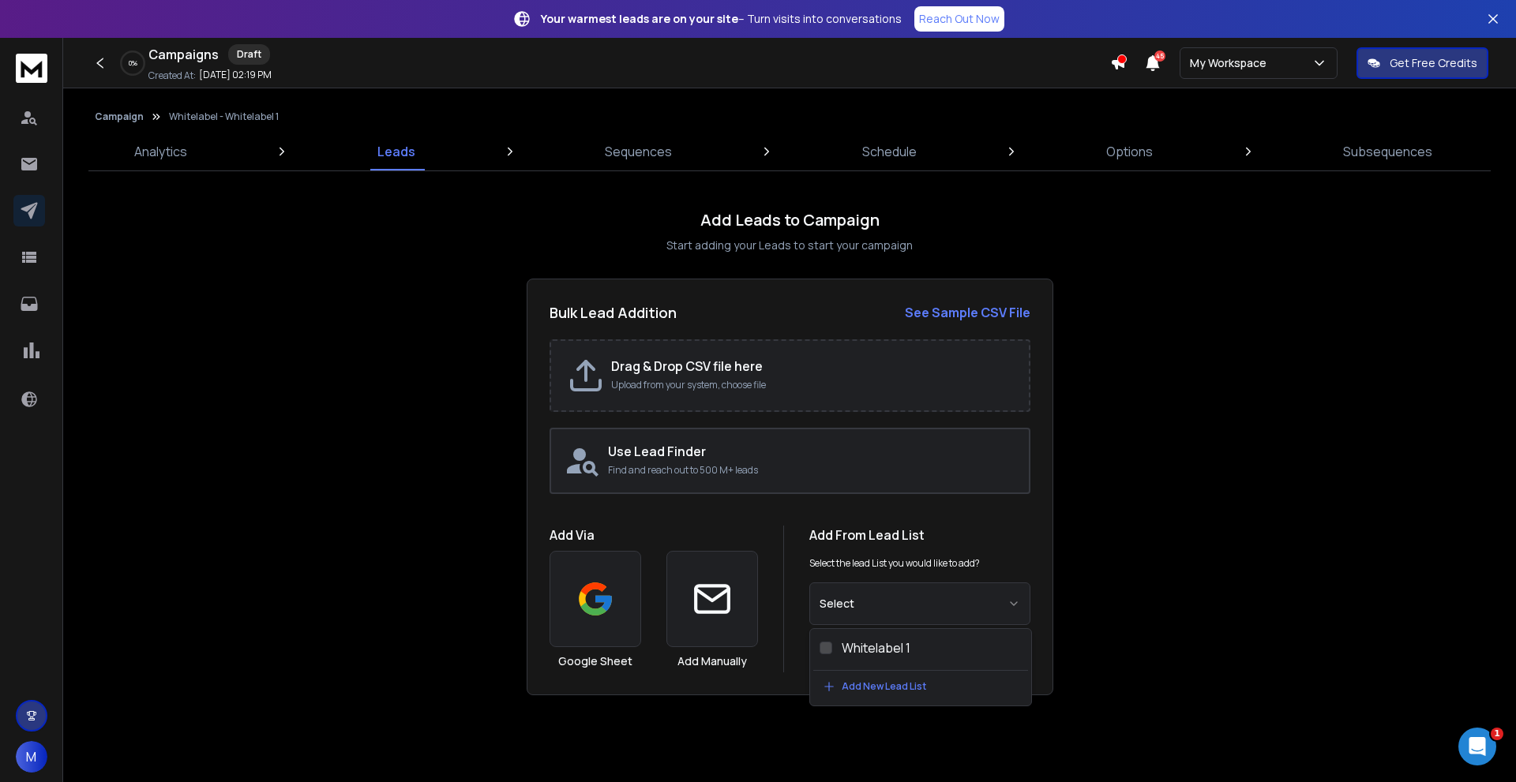
click at [866, 639] on div "Whitelabel 1" at bounding box center [875, 648] width 69 height 19
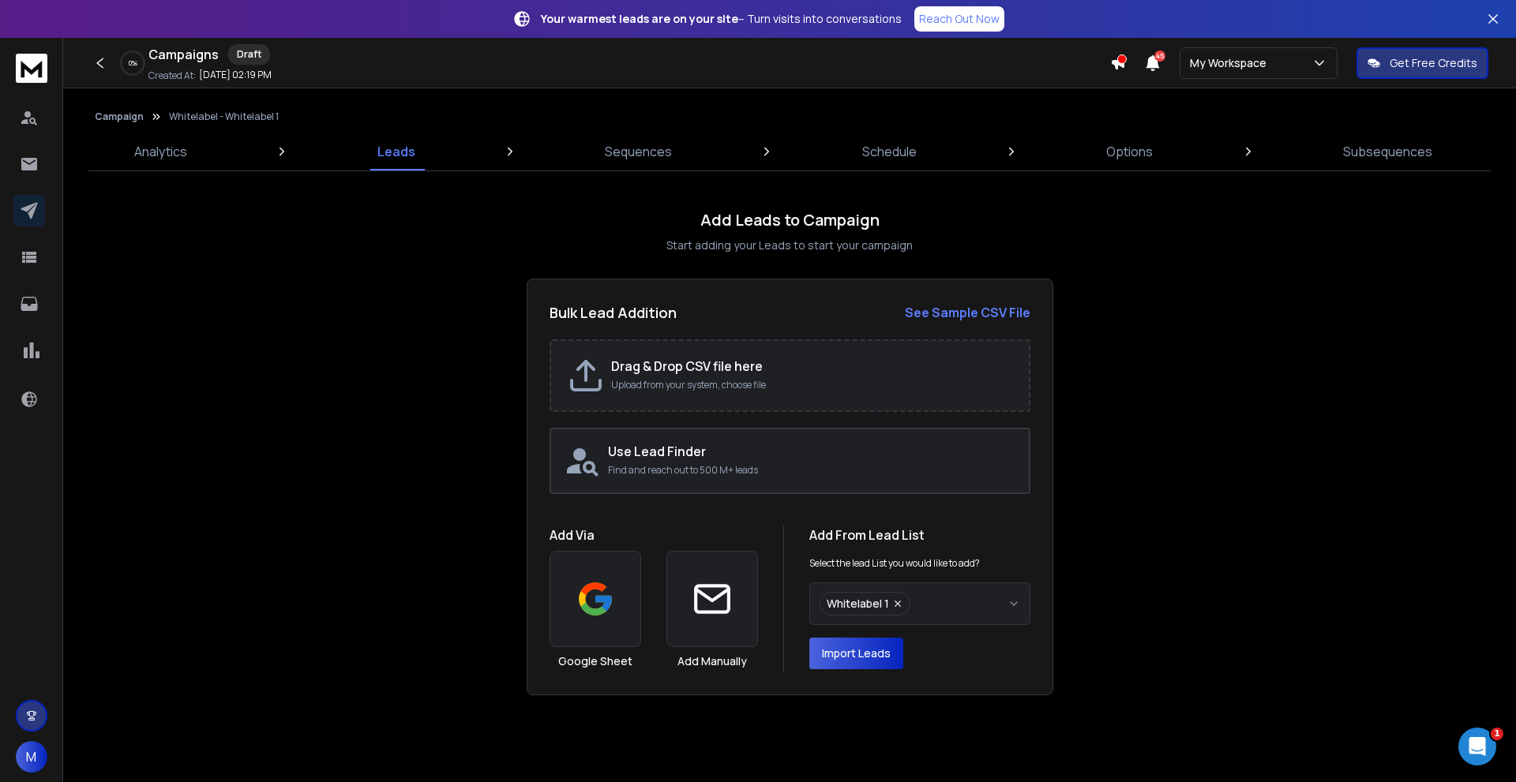
click at [765, 639] on div "Add Via Google Sheet Add Manually Add From Lead List Select the lead List you w…" at bounding box center [789, 599] width 481 height 147
click at [864, 658] on button "Import Leads" at bounding box center [856, 654] width 94 height 32
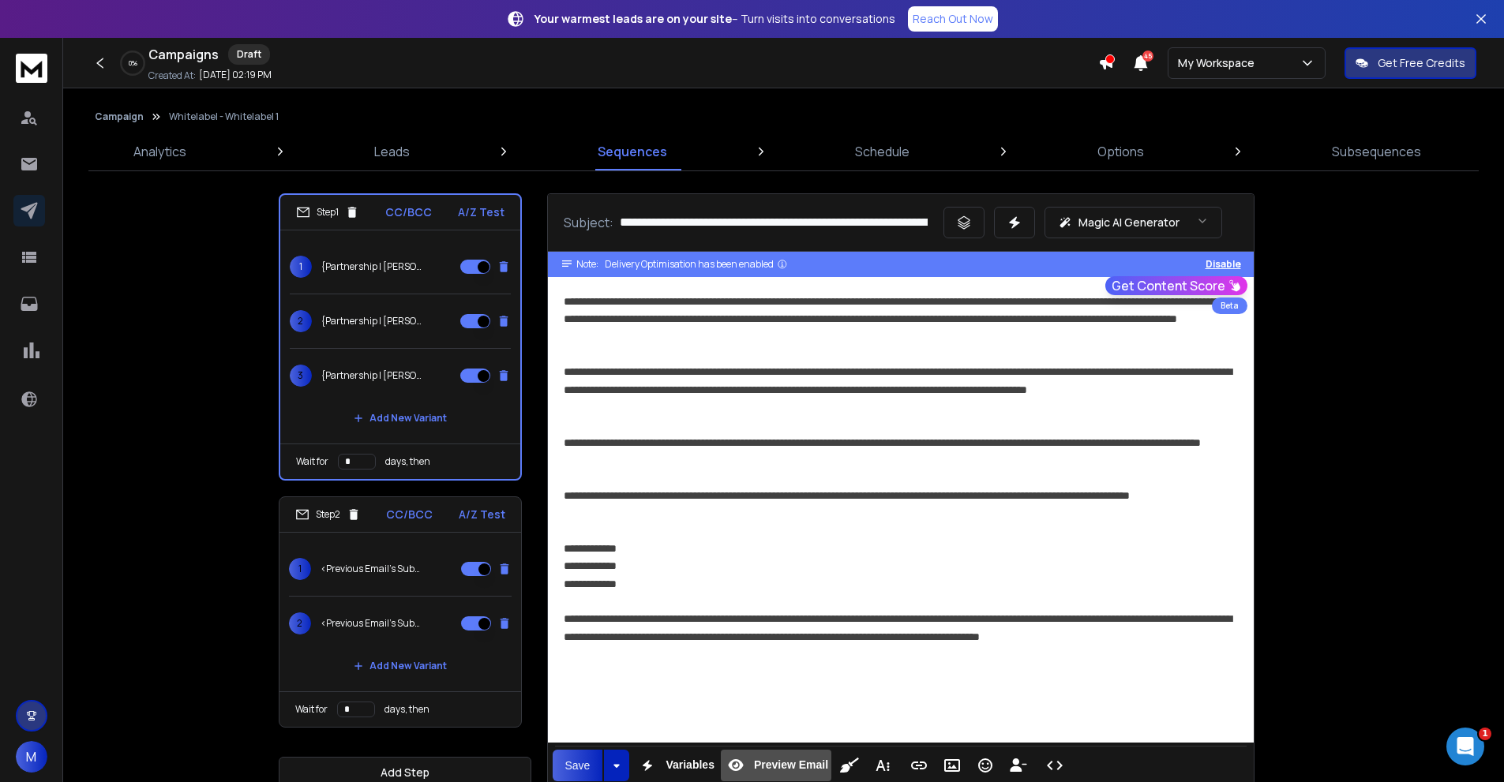
click at [813, 762] on span "Preview Email" at bounding box center [791, 765] width 81 height 13
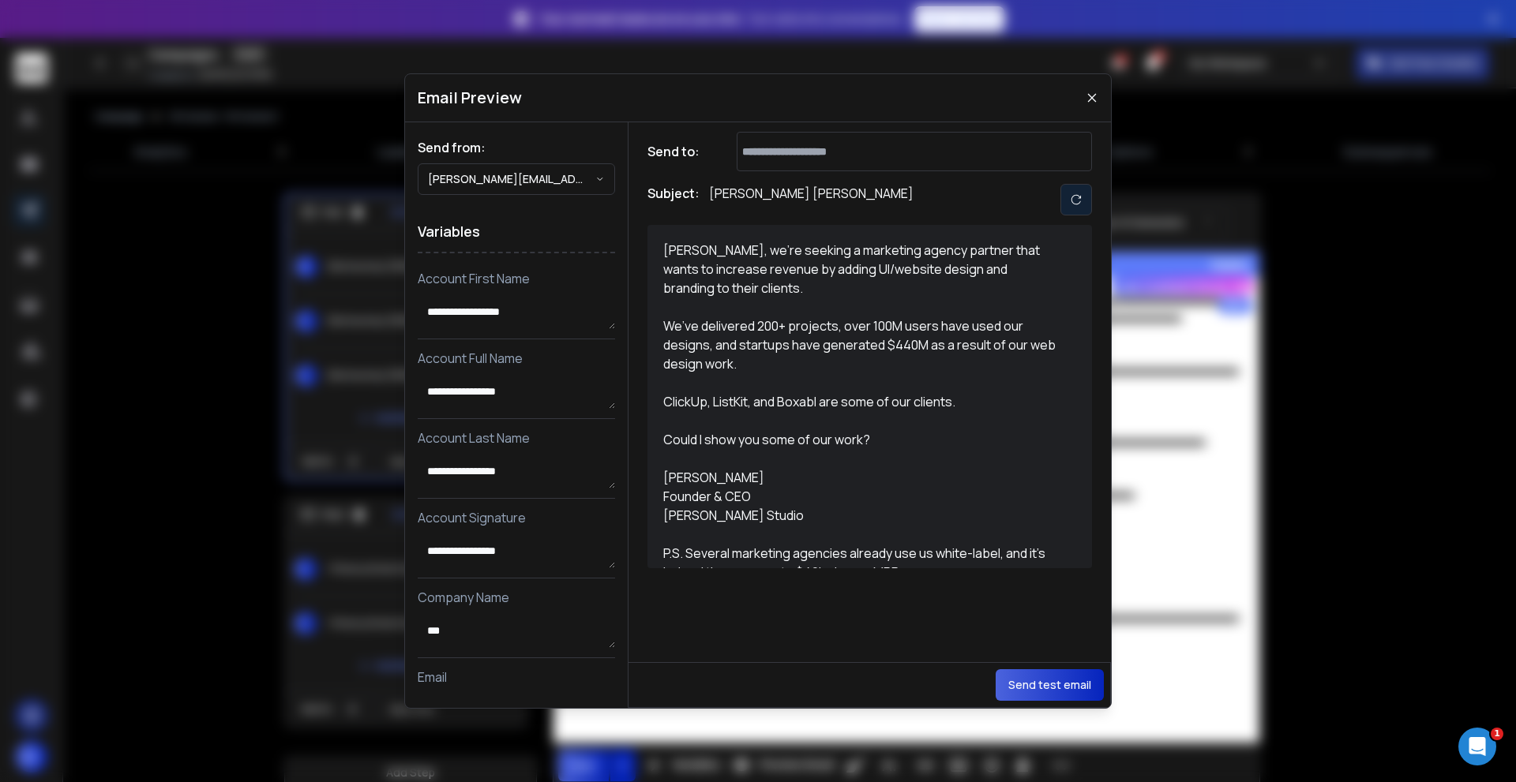
click at [1074, 201] on icon at bounding box center [1075, 199] width 11 height 11
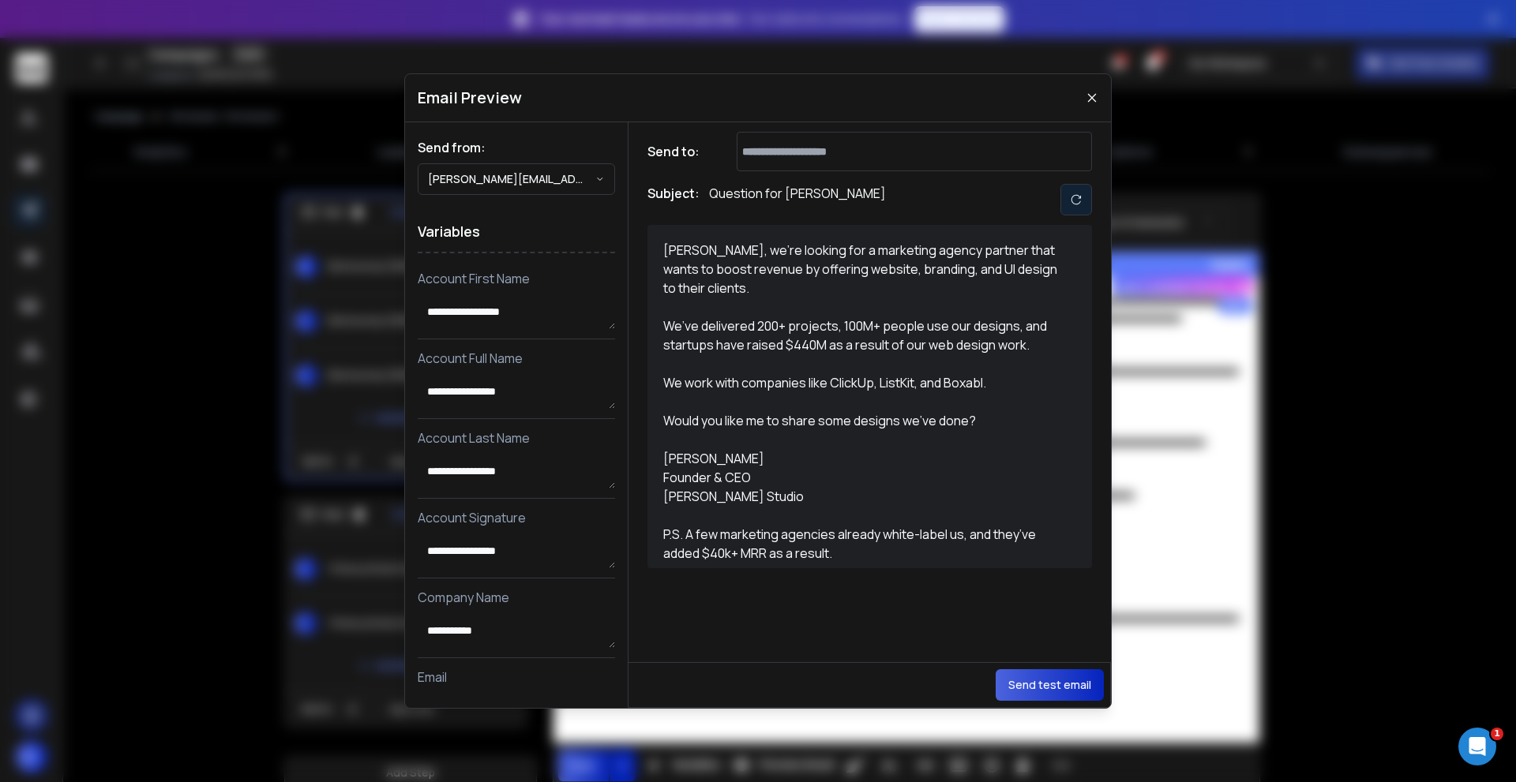
click at [1074, 201] on icon at bounding box center [1075, 199] width 11 height 11
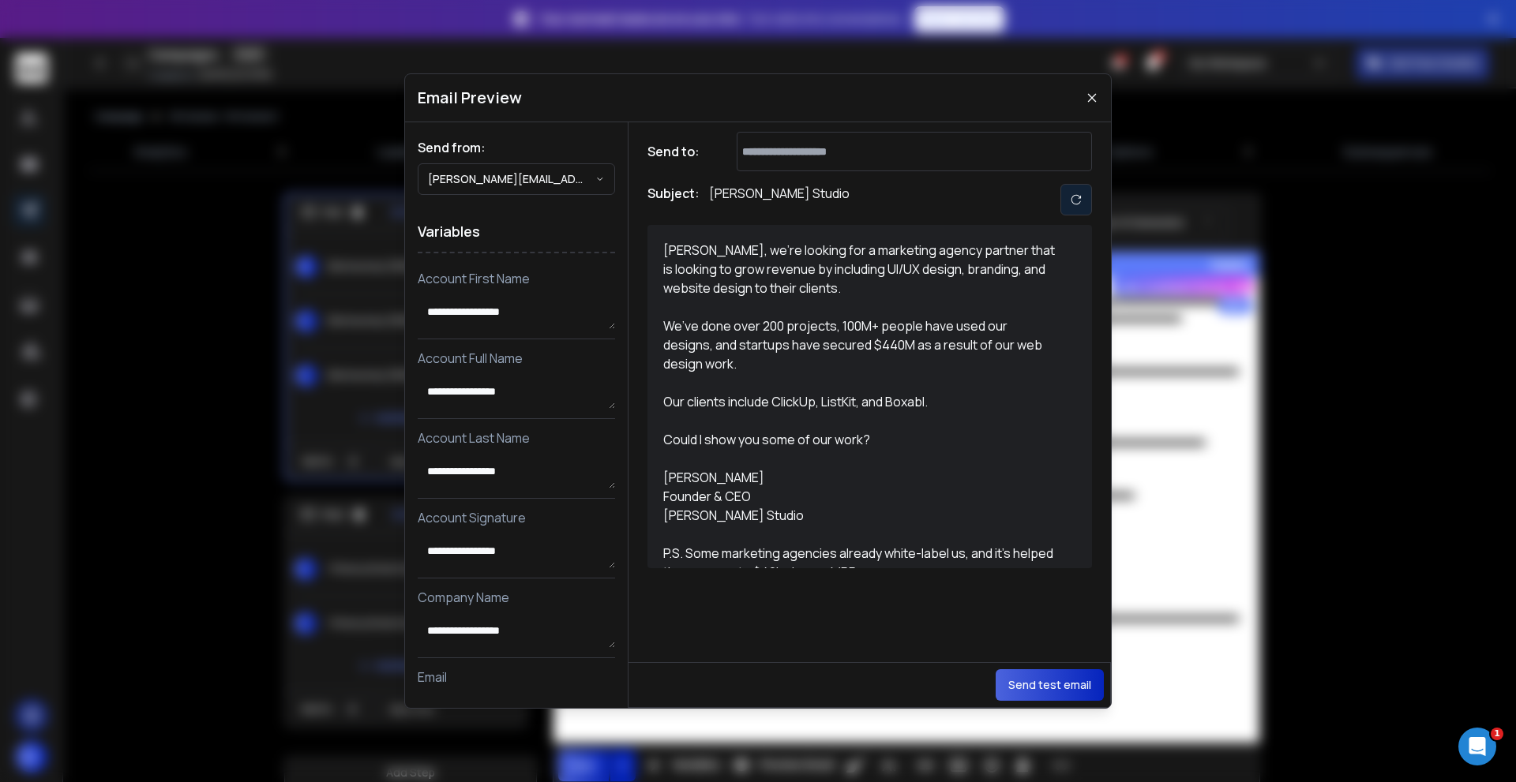
click at [1074, 201] on icon at bounding box center [1075, 199] width 11 height 11
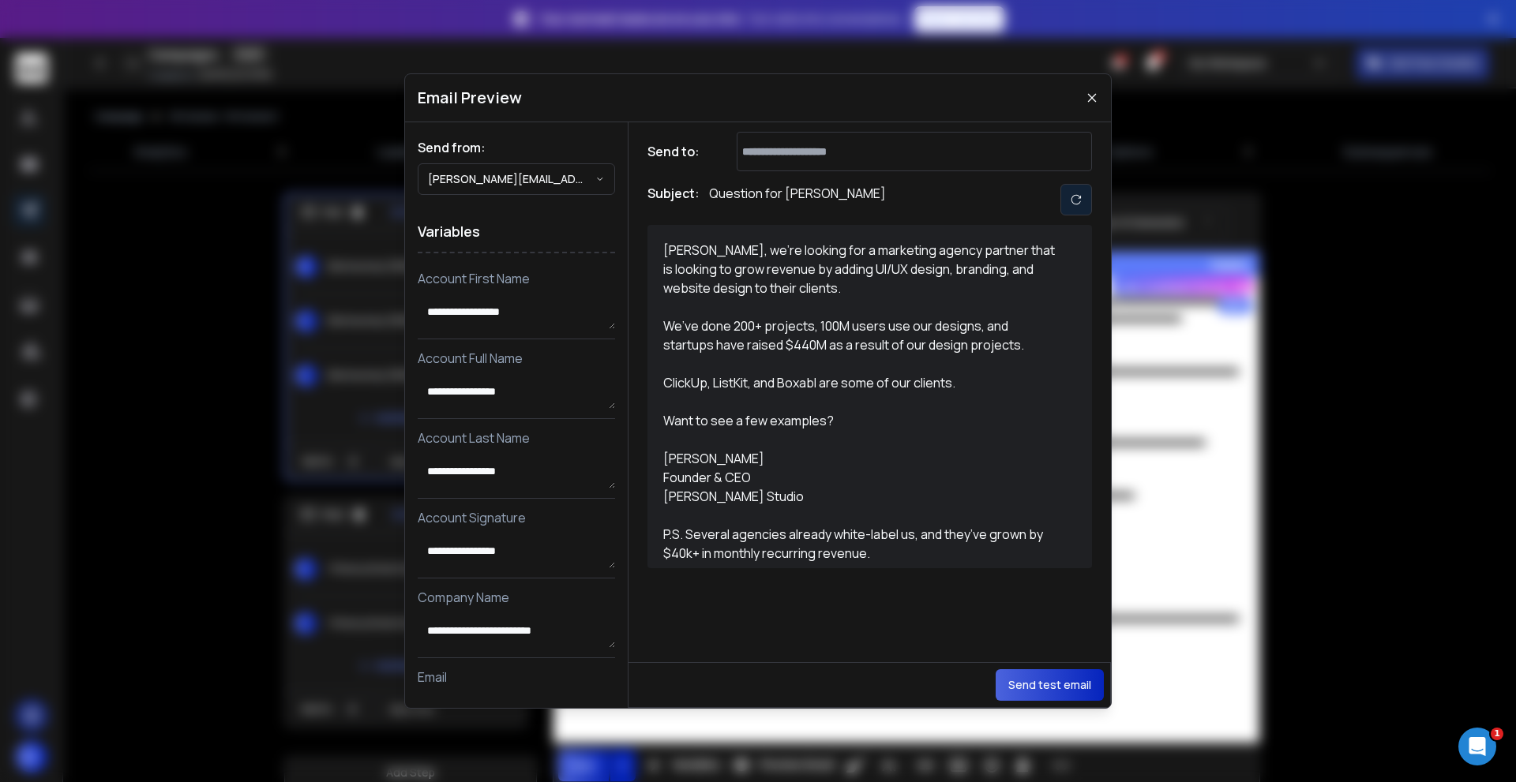
click at [1074, 201] on icon at bounding box center [1075, 199] width 11 height 11
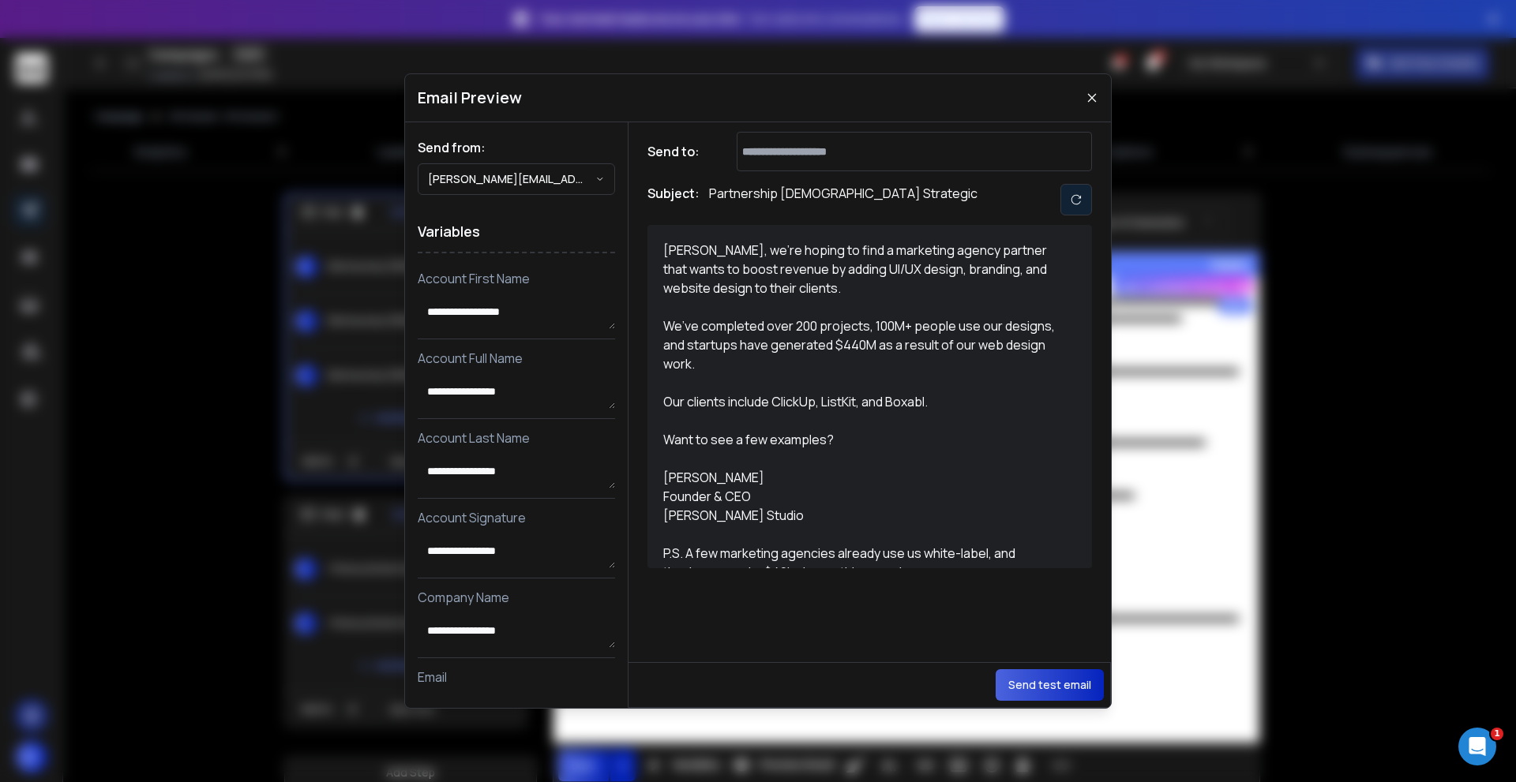
click at [1074, 201] on icon at bounding box center [1075, 199] width 11 height 11
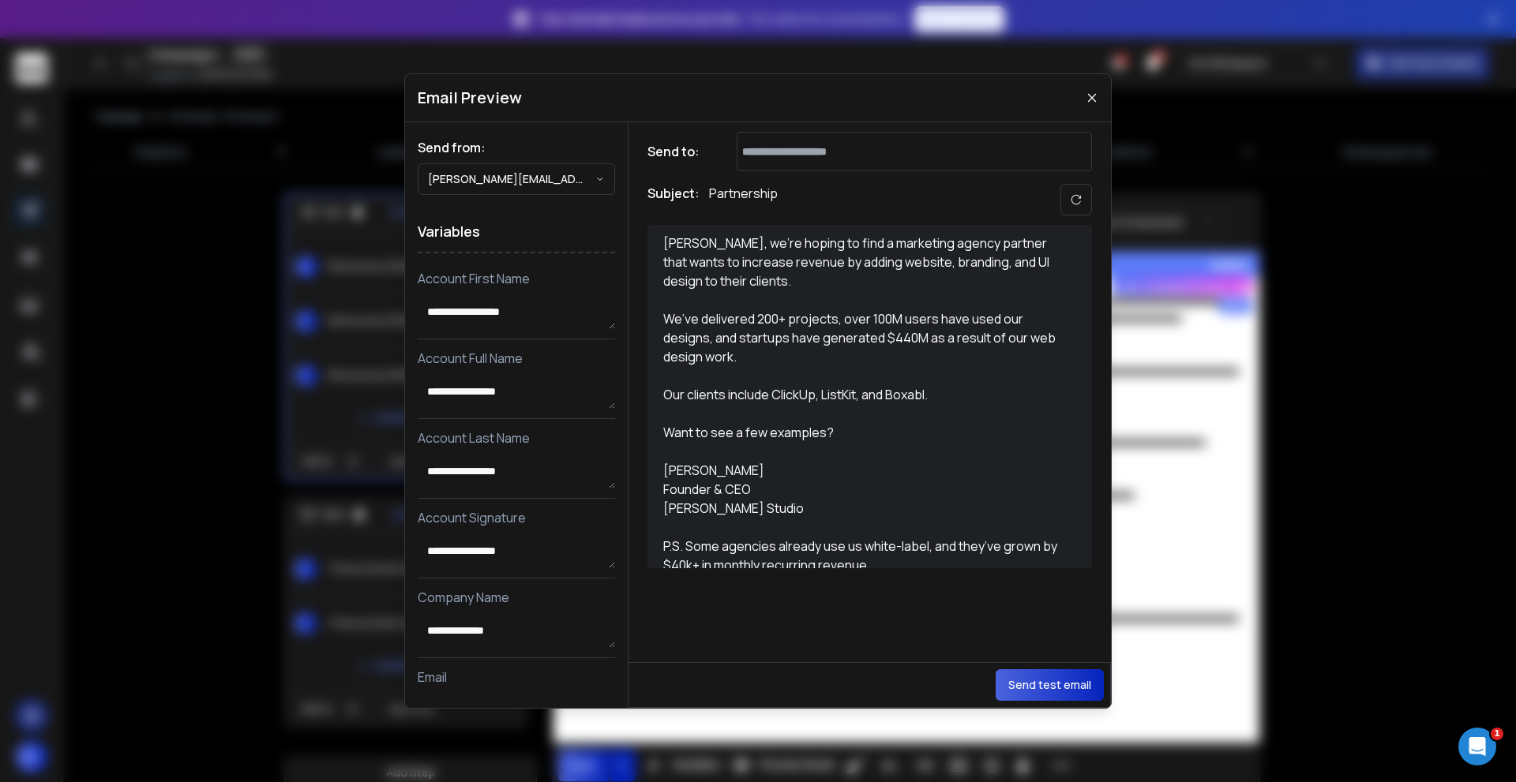
scroll to position [13, 0]
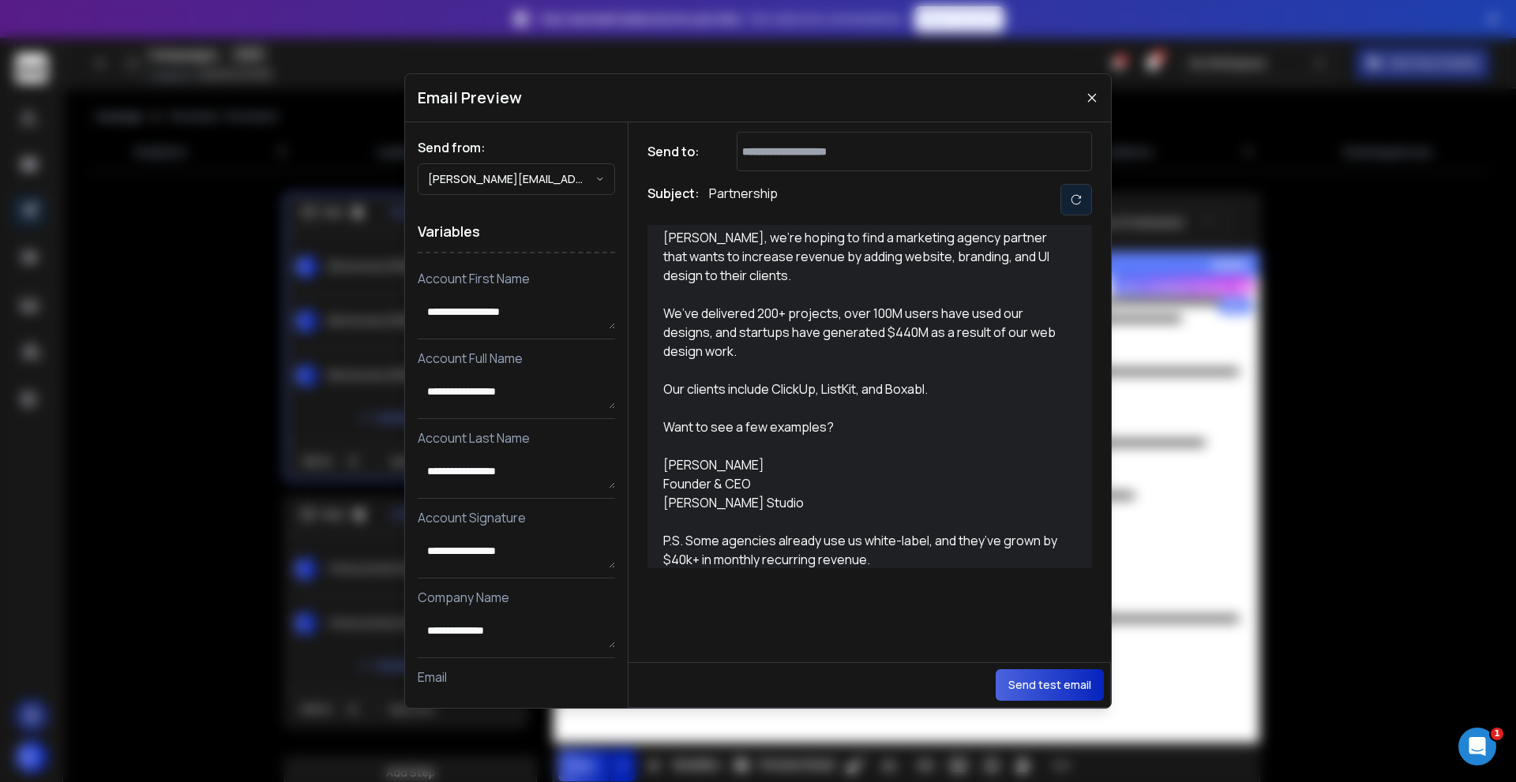
click at [1079, 195] on icon at bounding box center [1075, 199] width 11 height 11
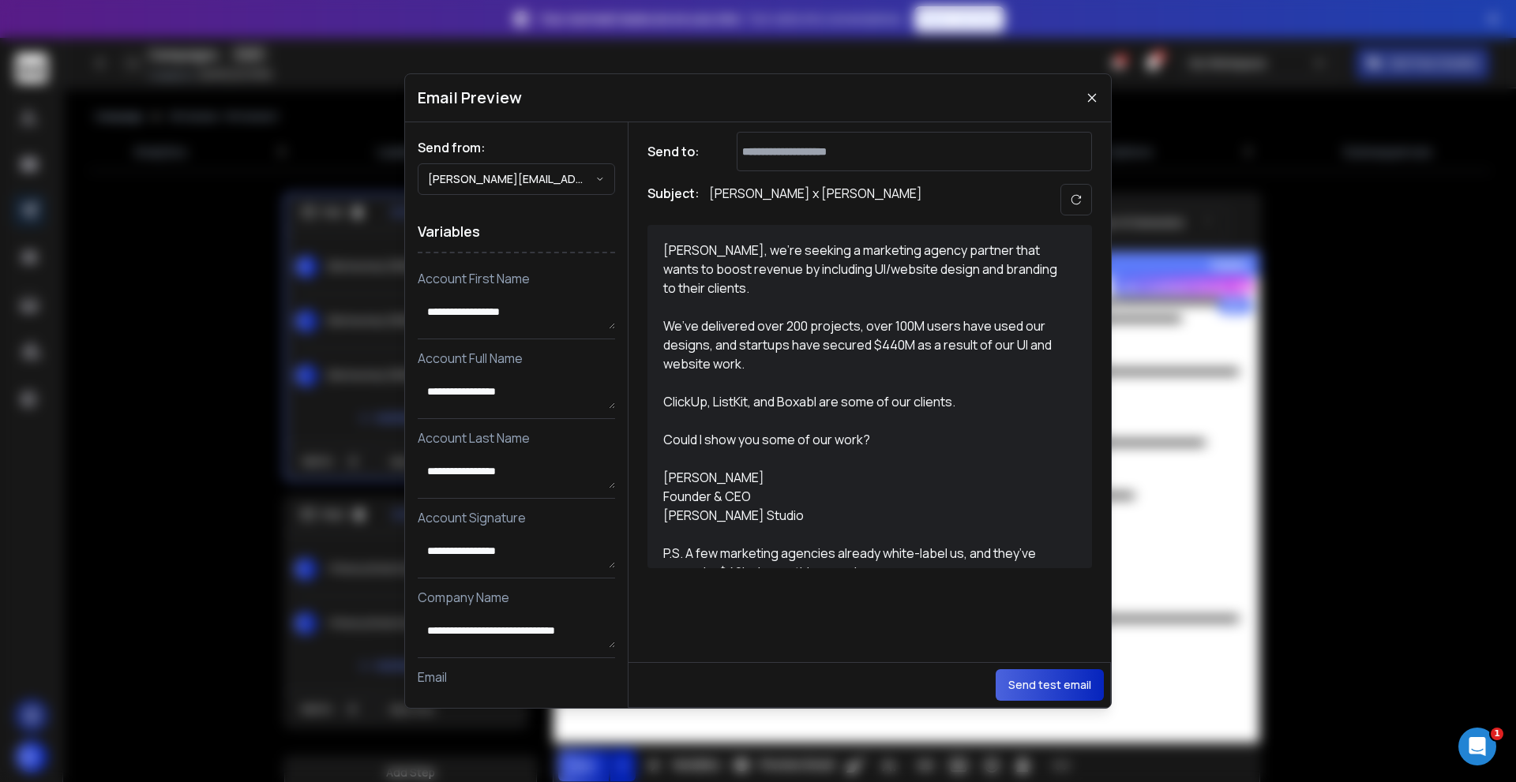
click at [335, 257] on div "**********" at bounding box center [758, 391] width 1516 height 667
click at [334, 329] on div "**********" at bounding box center [758, 391] width 1516 height 667
click at [1096, 96] on icon at bounding box center [1091, 98] width 13 height 13
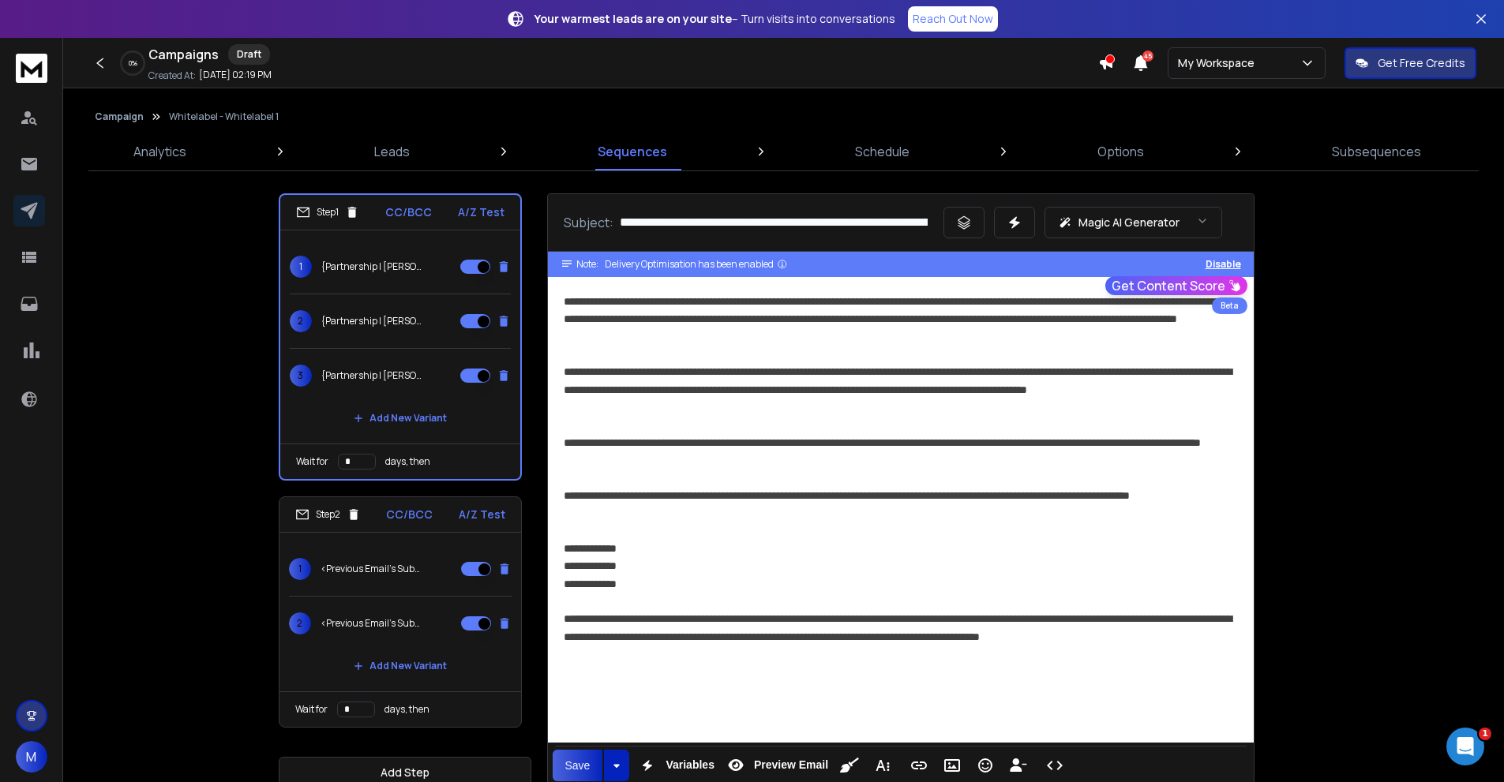
click at [381, 306] on div "2 {Partnership | [PERSON_NAME] Studio|Partnership {{companyName}}|{{firstName}}…" at bounding box center [400, 321] width 221 height 54
click at [783, 754] on div "Preview Email" at bounding box center [776, 765] width 111 height 26
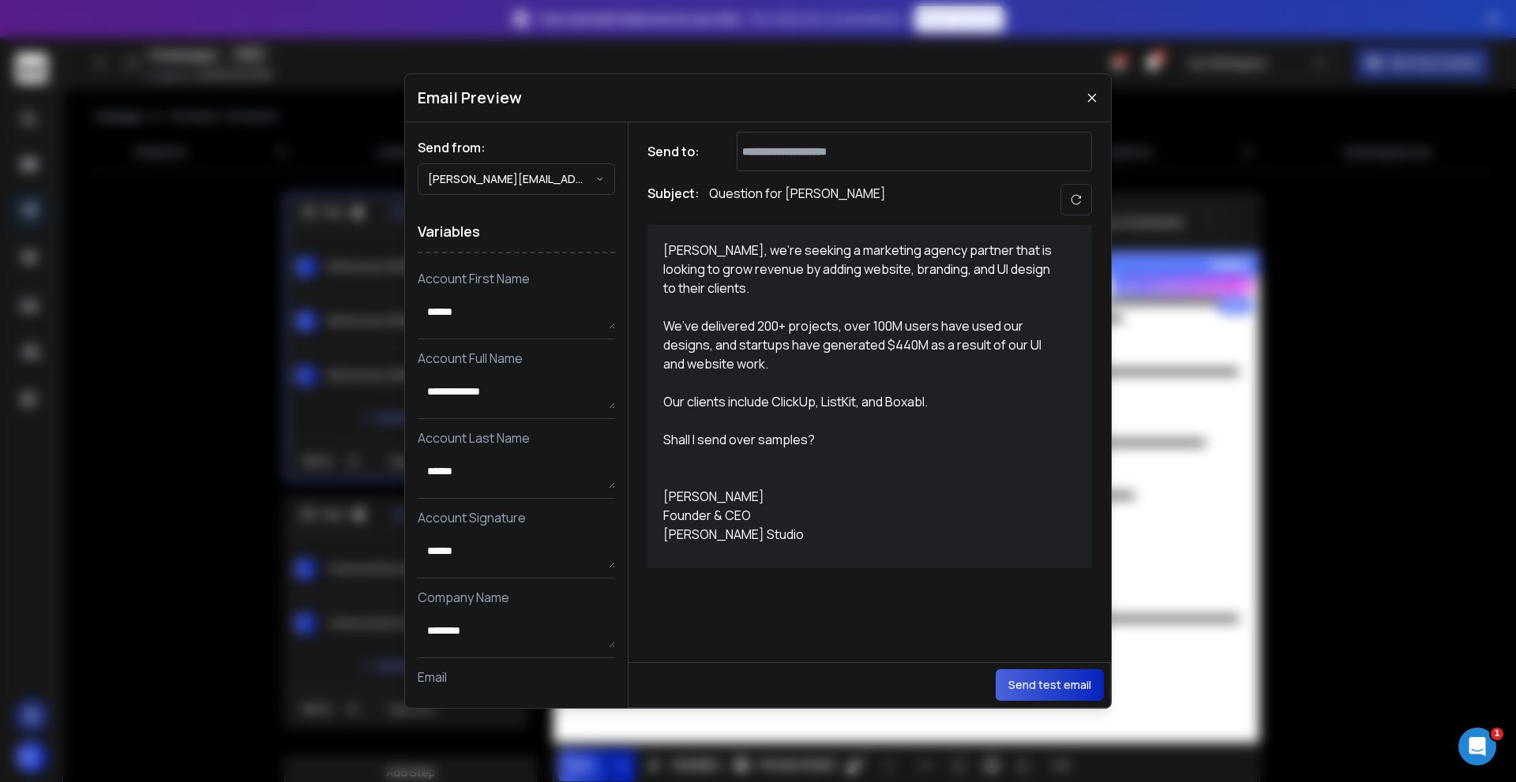
click at [783, 754] on div "**********" at bounding box center [758, 391] width 1516 height 782
click at [1074, 208] on button at bounding box center [1076, 200] width 32 height 32
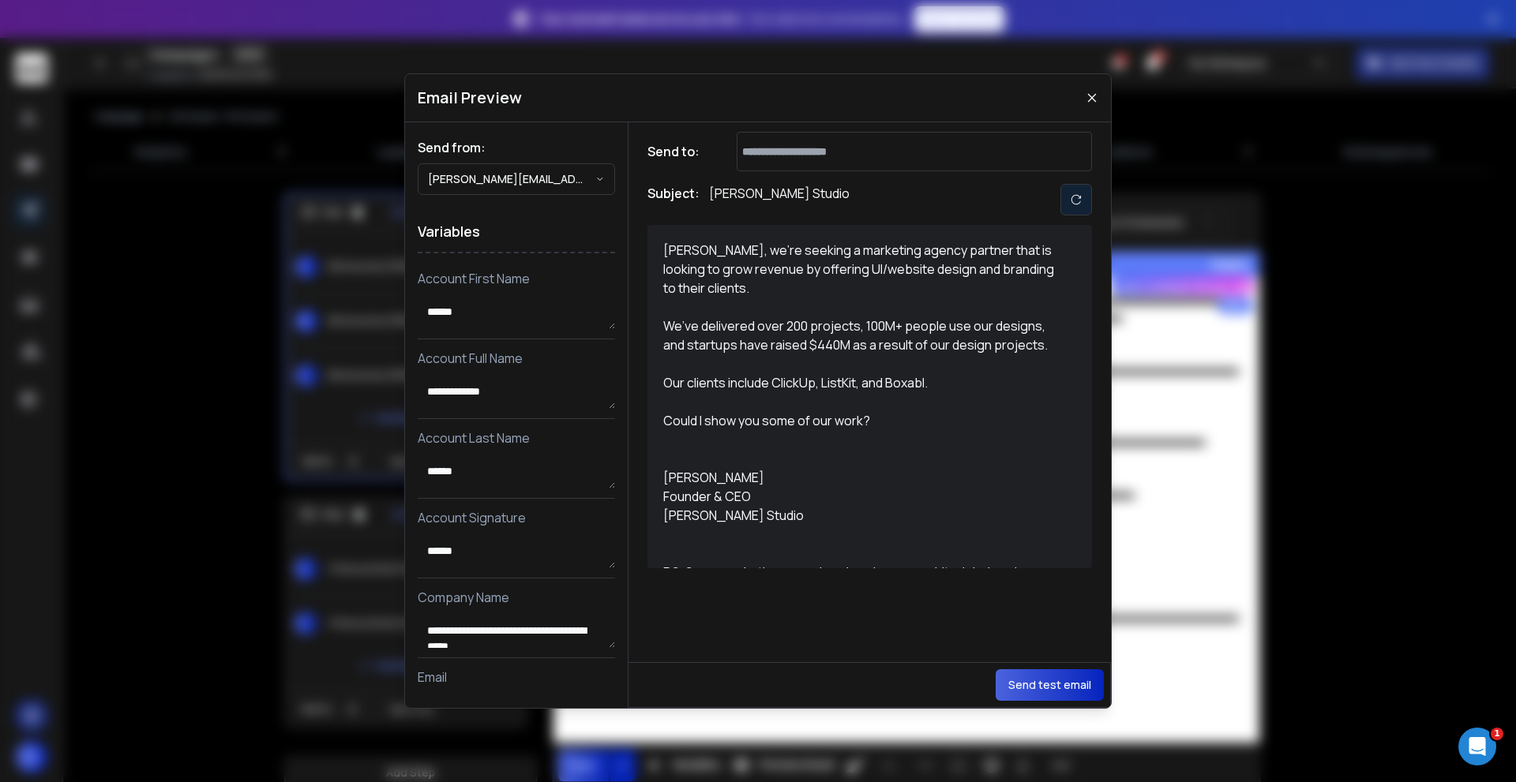
click at [1074, 208] on button at bounding box center [1076, 200] width 32 height 32
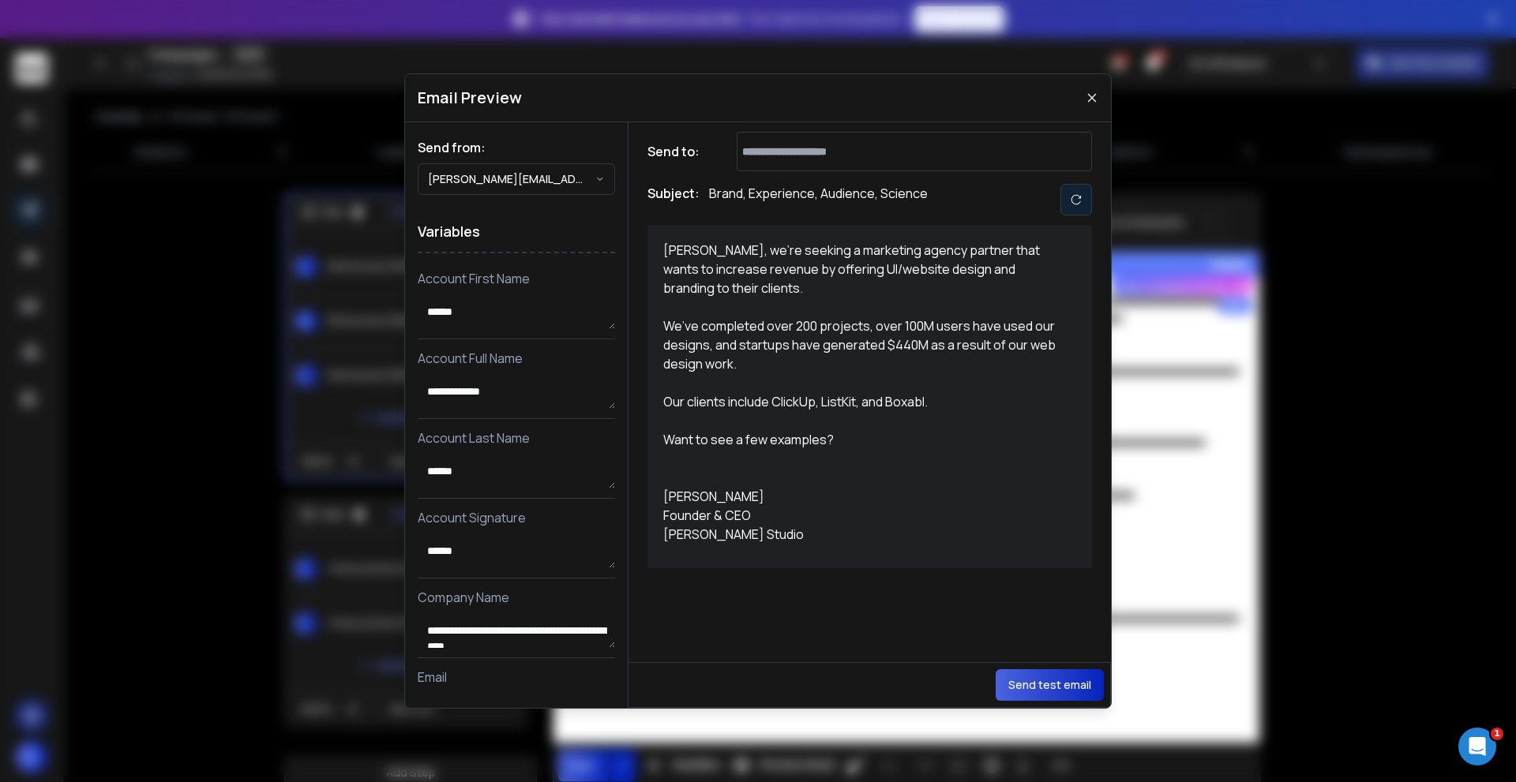
click at [1074, 208] on button at bounding box center [1076, 200] width 32 height 32
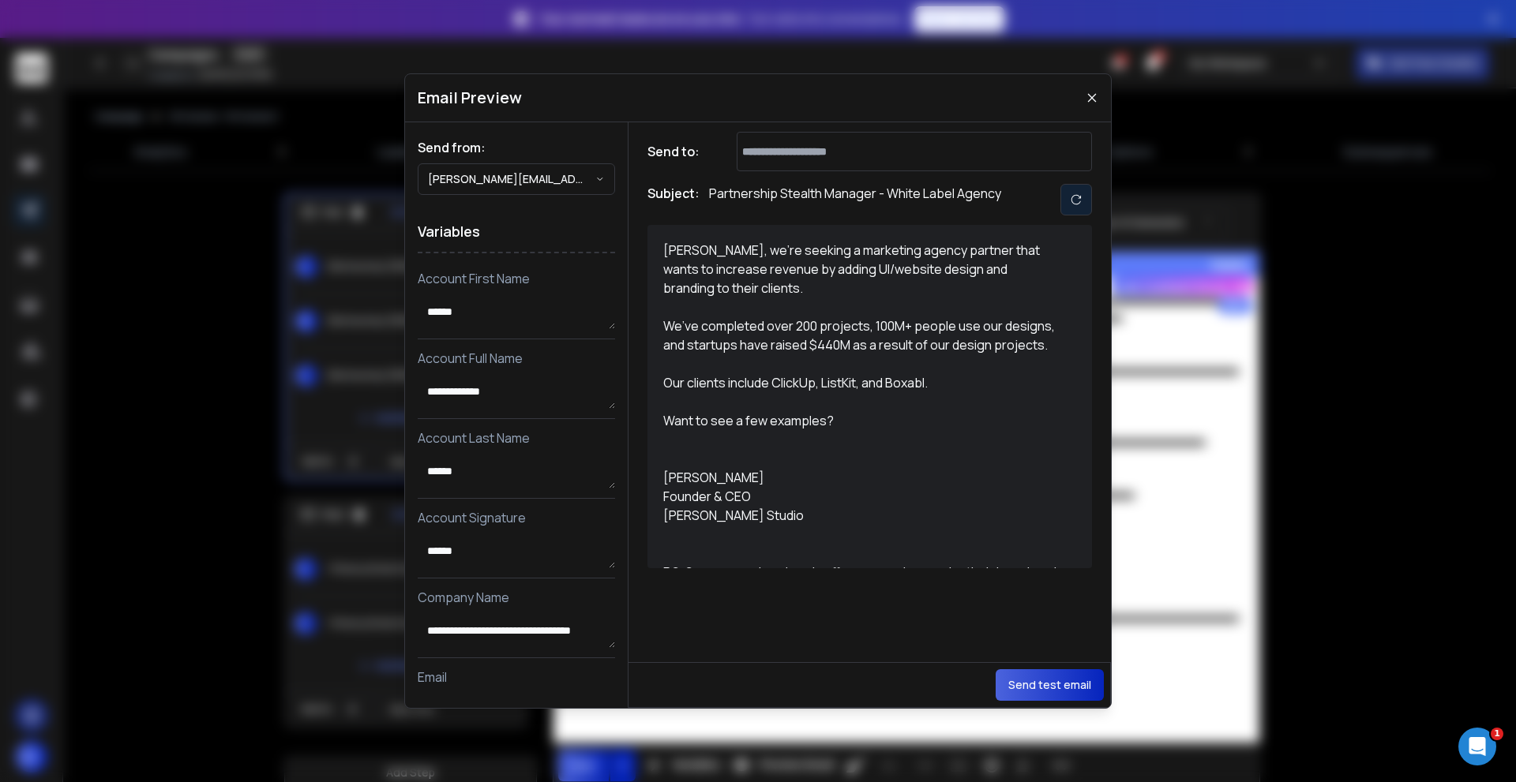
click at [1074, 208] on button at bounding box center [1076, 200] width 32 height 32
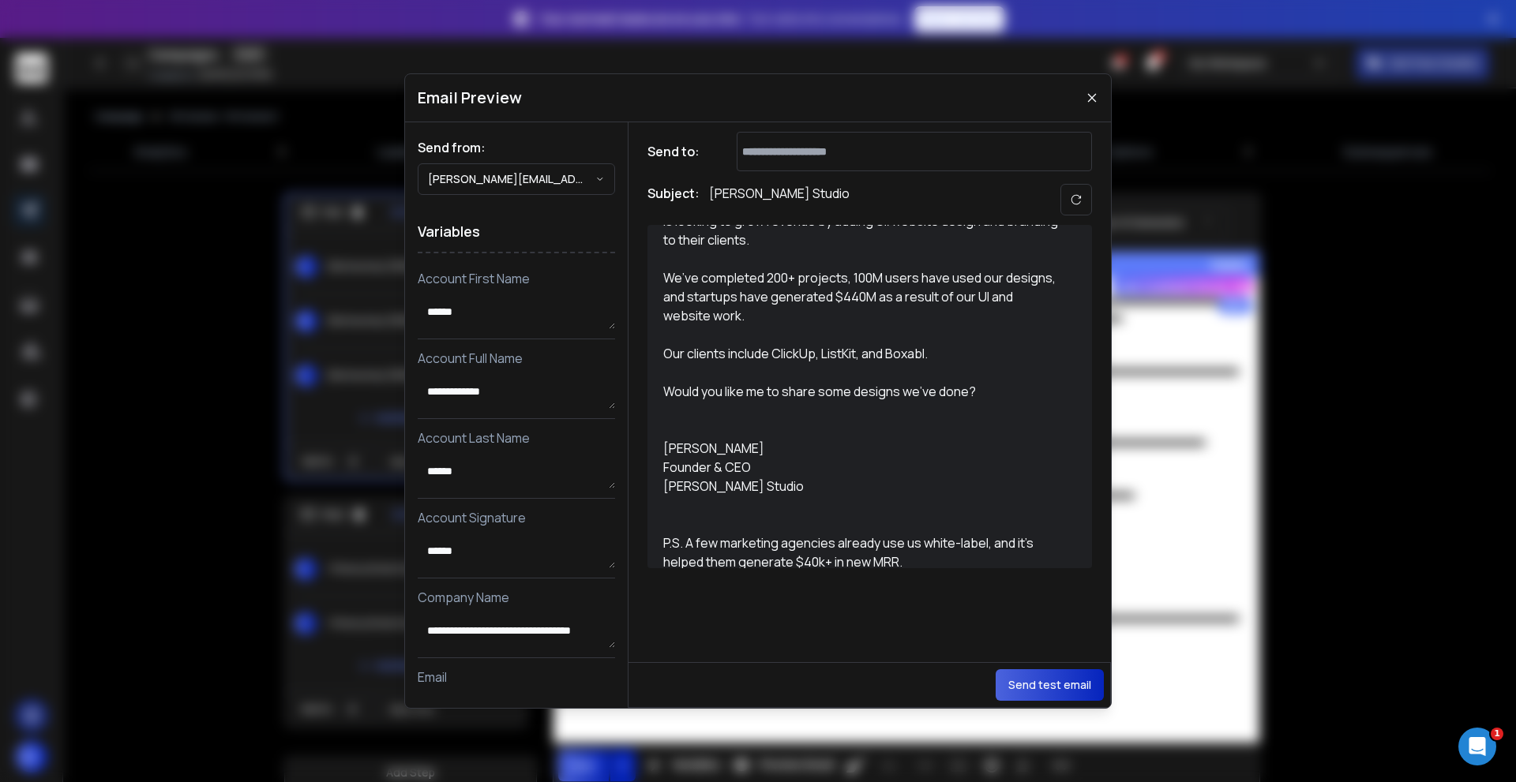
scroll to position [51, 0]
click at [320, 94] on div "**********" at bounding box center [758, 391] width 1516 height 667
click at [1051, 185] on div "Subject: [PERSON_NAME] Studio" at bounding box center [869, 200] width 444 height 32
click at [483, 43] on div "**********" at bounding box center [758, 391] width 1516 height 782
click at [387, 21] on div "**********" at bounding box center [758, 391] width 1516 height 782
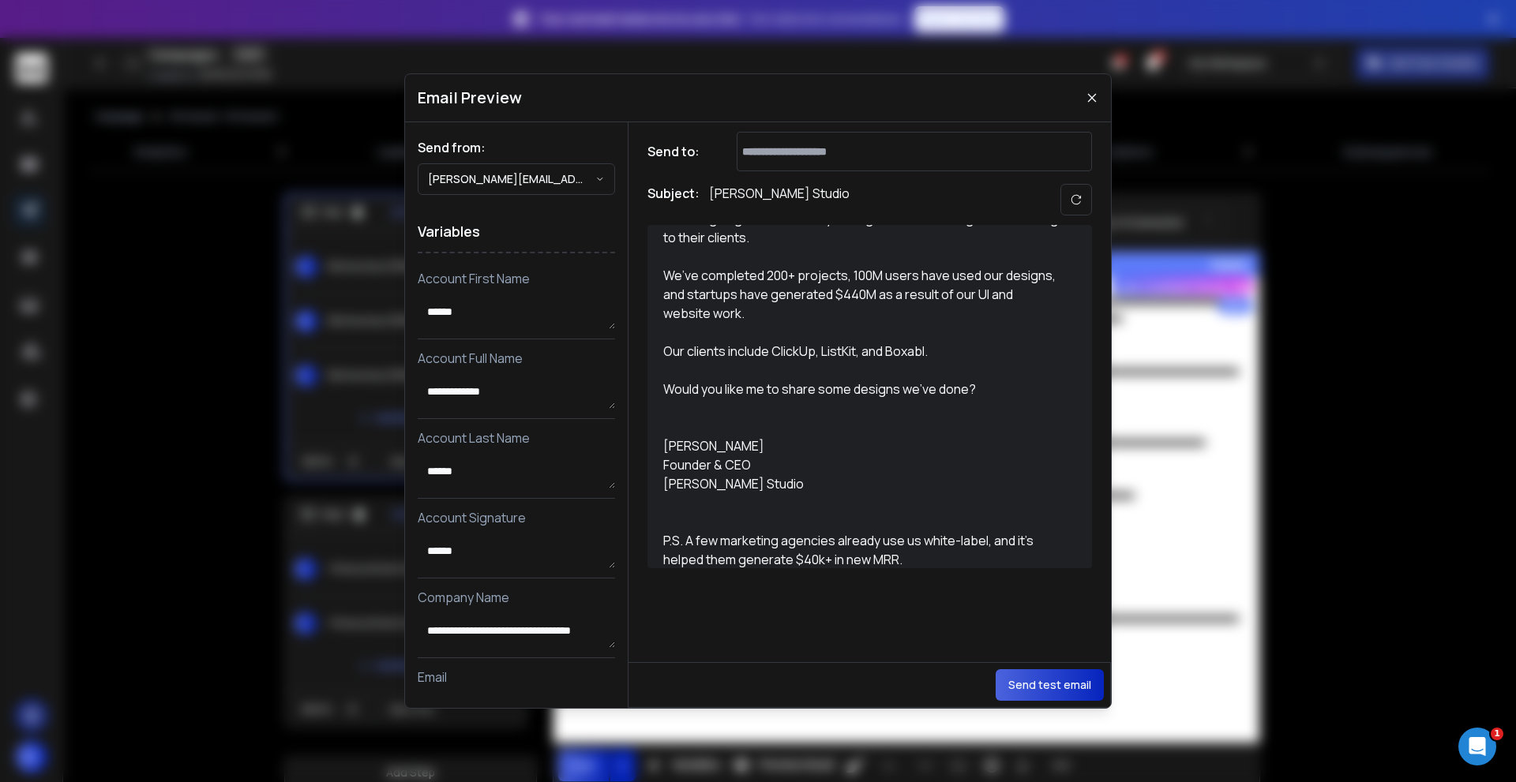
click at [1089, 99] on icon at bounding box center [1091, 98] width 13 height 13
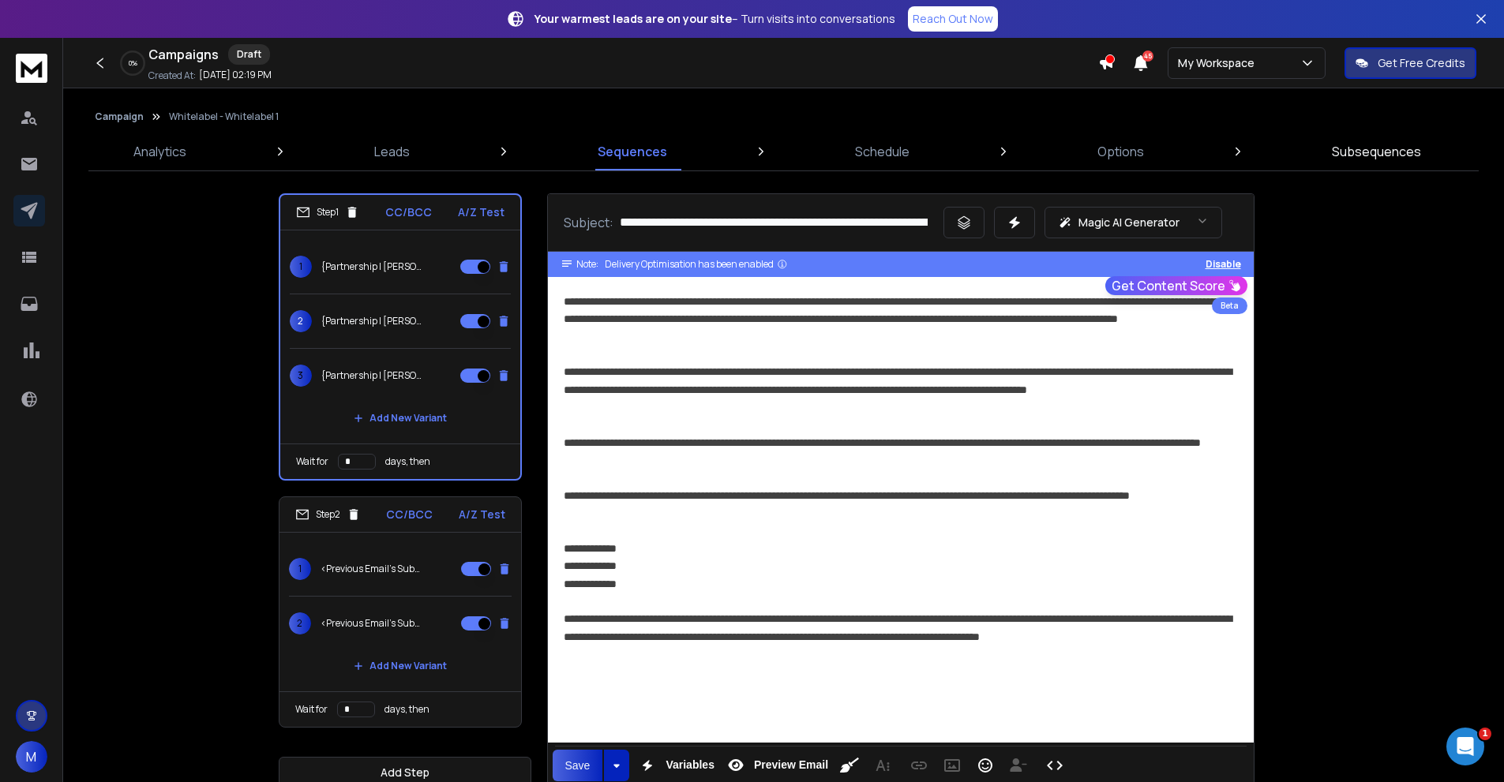
click at [1411, 150] on p "Subsequences" at bounding box center [1376, 151] width 89 height 19
